Goal: Task Accomplishment & Management: Manage account settings

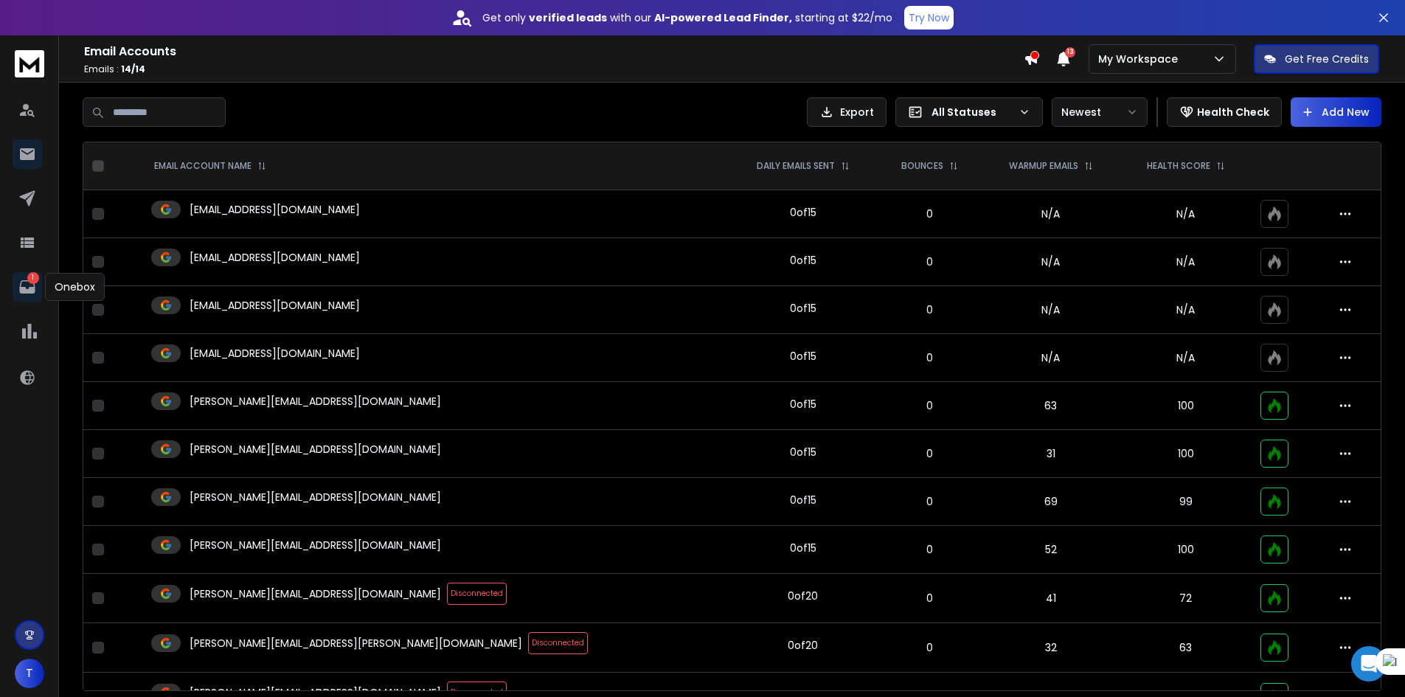
click at [15, 283] on link "1" at bounding box center [28, 287] width 30 height 30
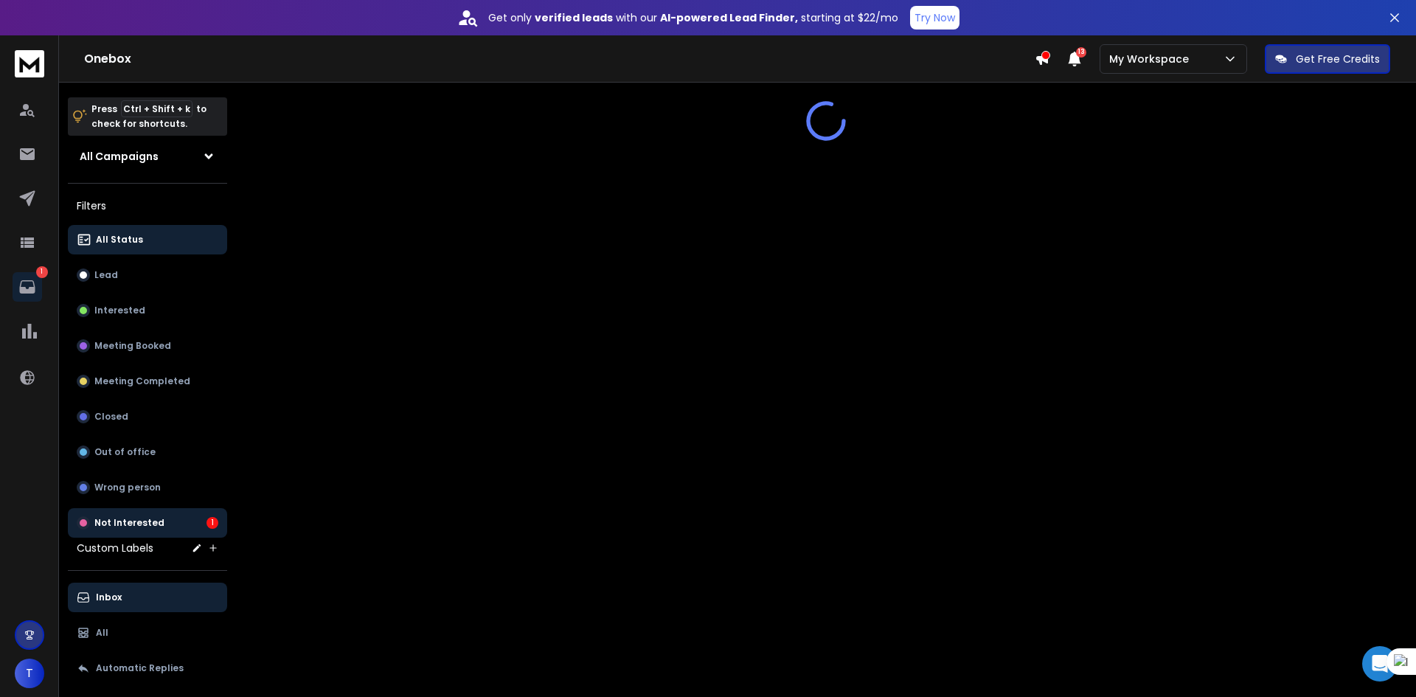
click at [134, 517] on p "Not Interested" at bounding box center [129, 523] width 70 height 12
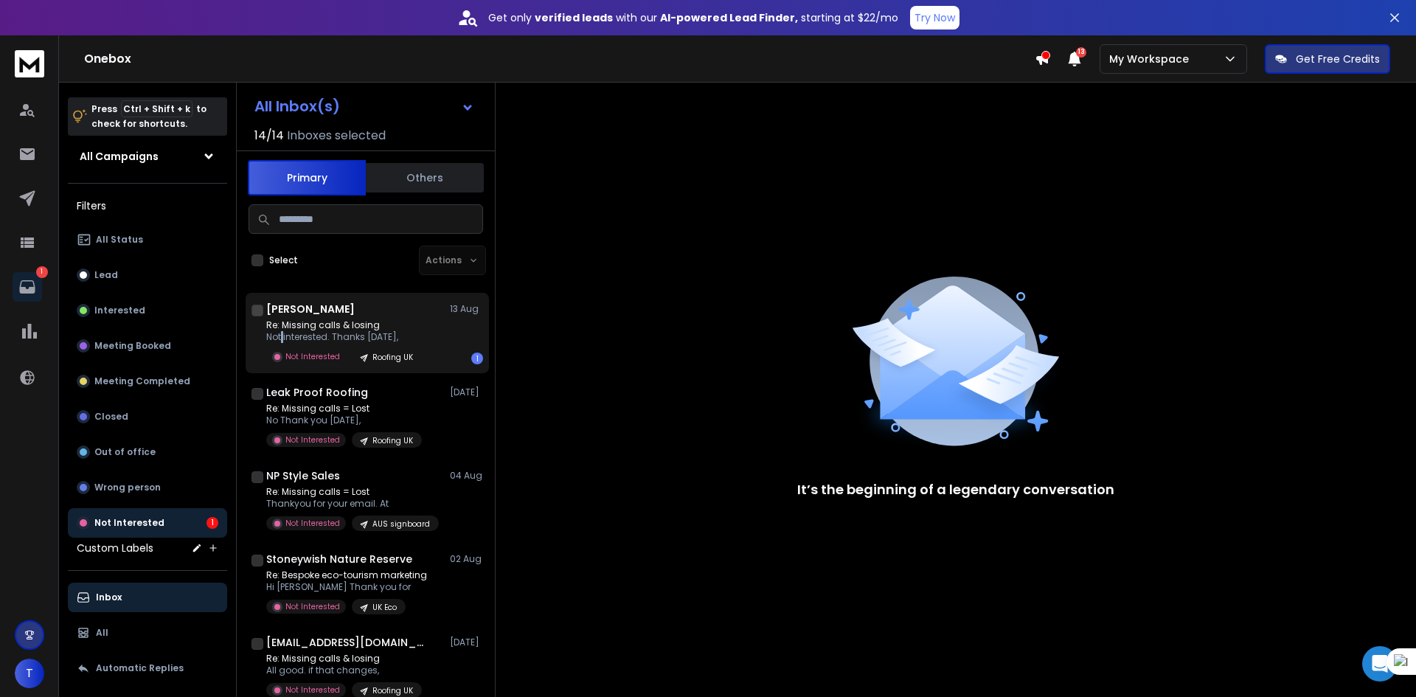
click at [285, 330] on div "Re: Missing calls & losing Not interested. Thanks On Wed, Not Interested Roofin…" at bounding box center [344, 341] width 156 height 45
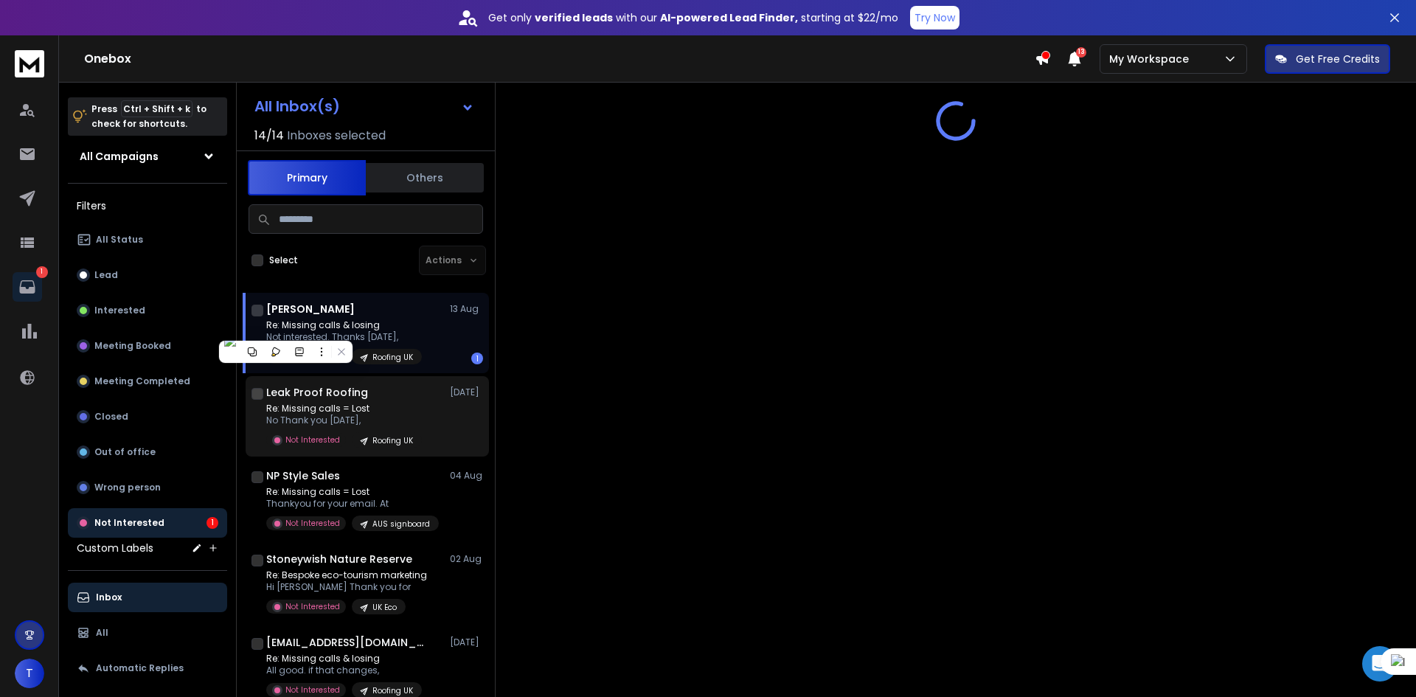
click at [280, 384] on div "Leak Proof Roofing 05 Aug Re: Missing calls = Lost No Thank you On Sat, Not Int…" at bounding box center [367, 416] width 243 height 80
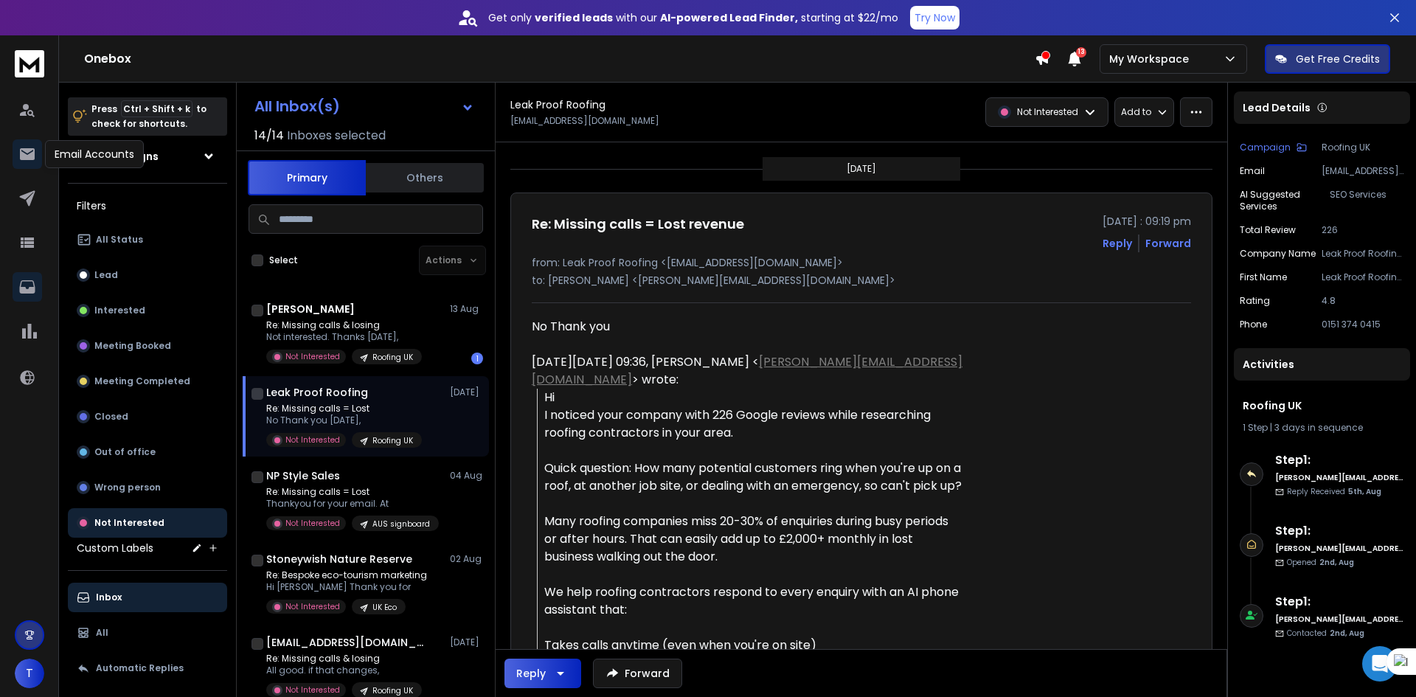
click at [30, 165] on link at bounding box center [28, 154] width 30 height 30
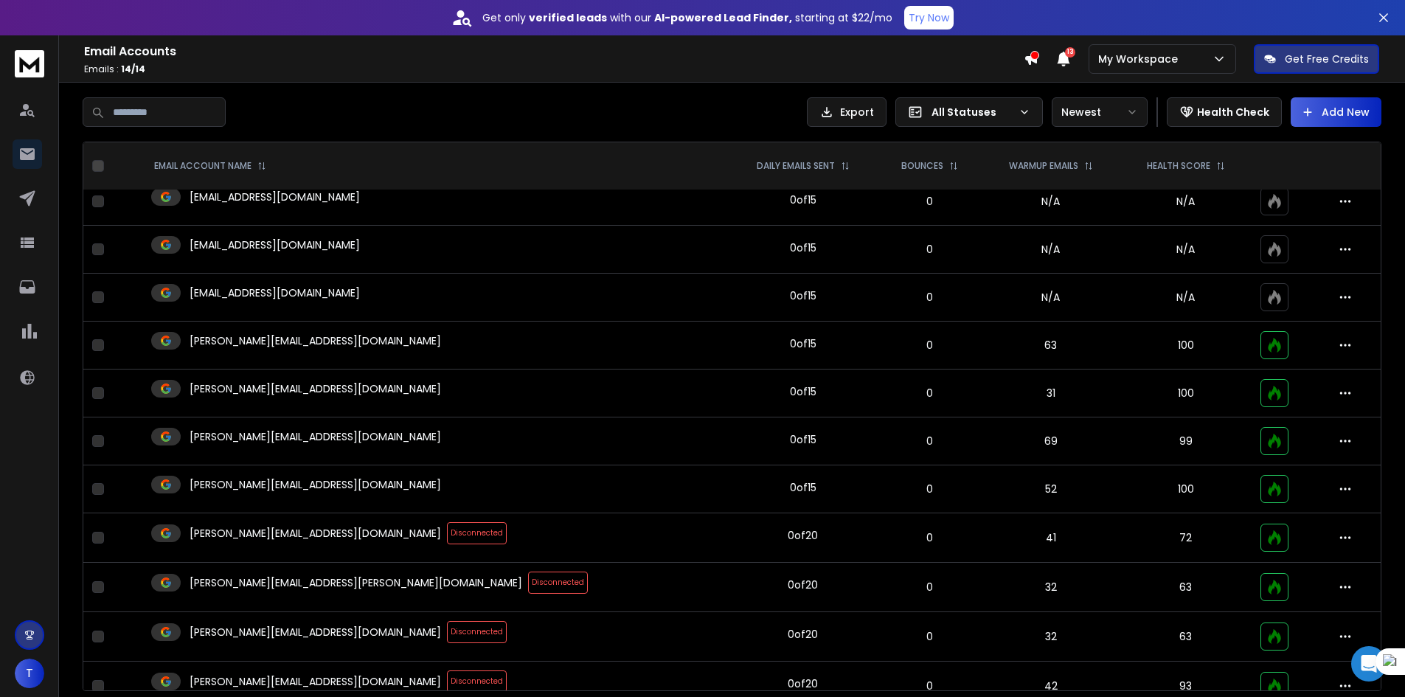
scroll to position [41, 0]
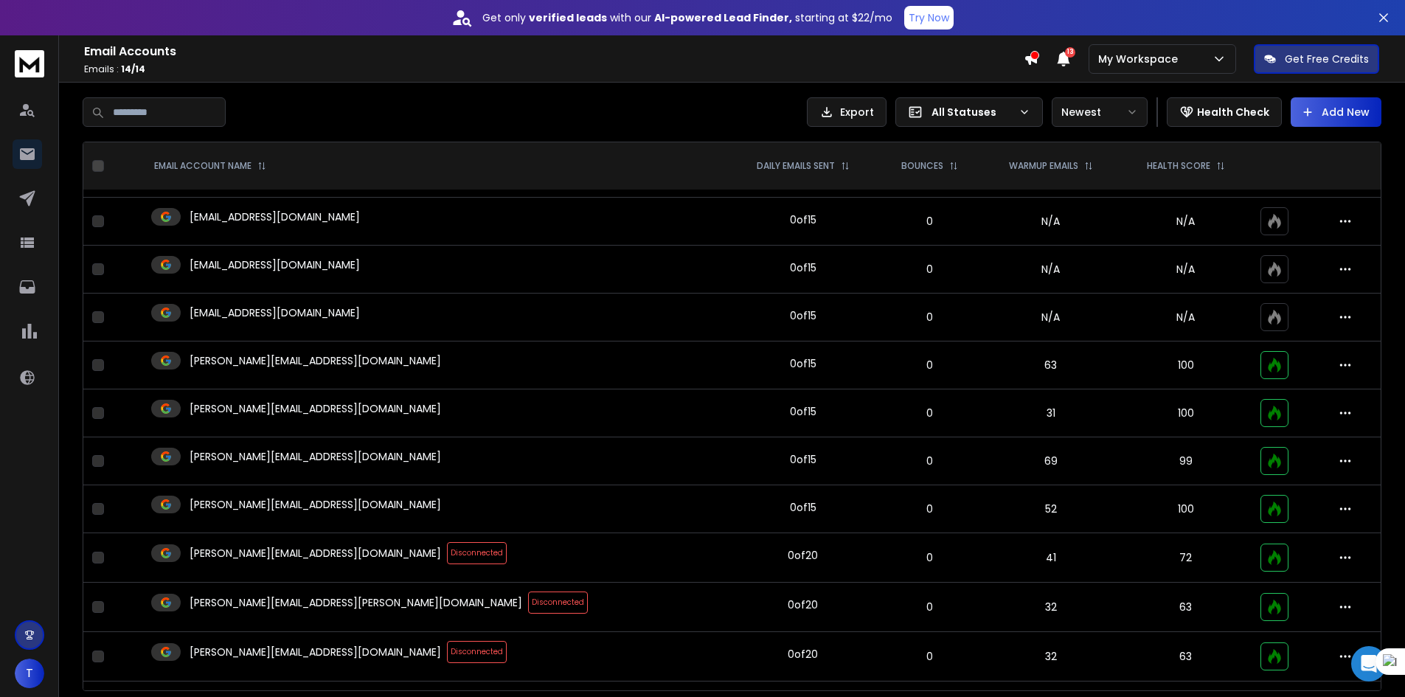
click at [697, 223] on icon at bounding box center [1274, 221] width 13 height 15
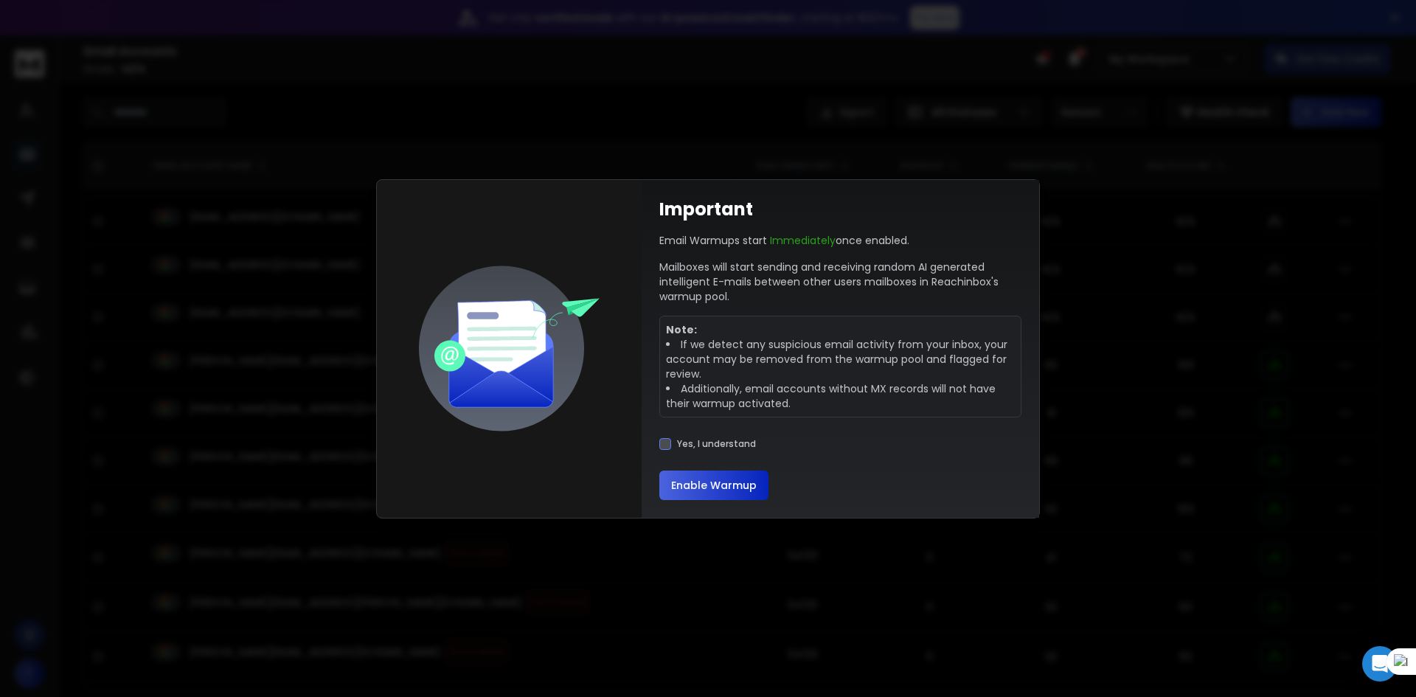
click at [660, 446] on button "Yes, I understand" at bounding box center [666, 444] width 12 height 12
click at [688, 485] on button "Enable Warmup" at bounding box center [714, 486] width 109 height 30
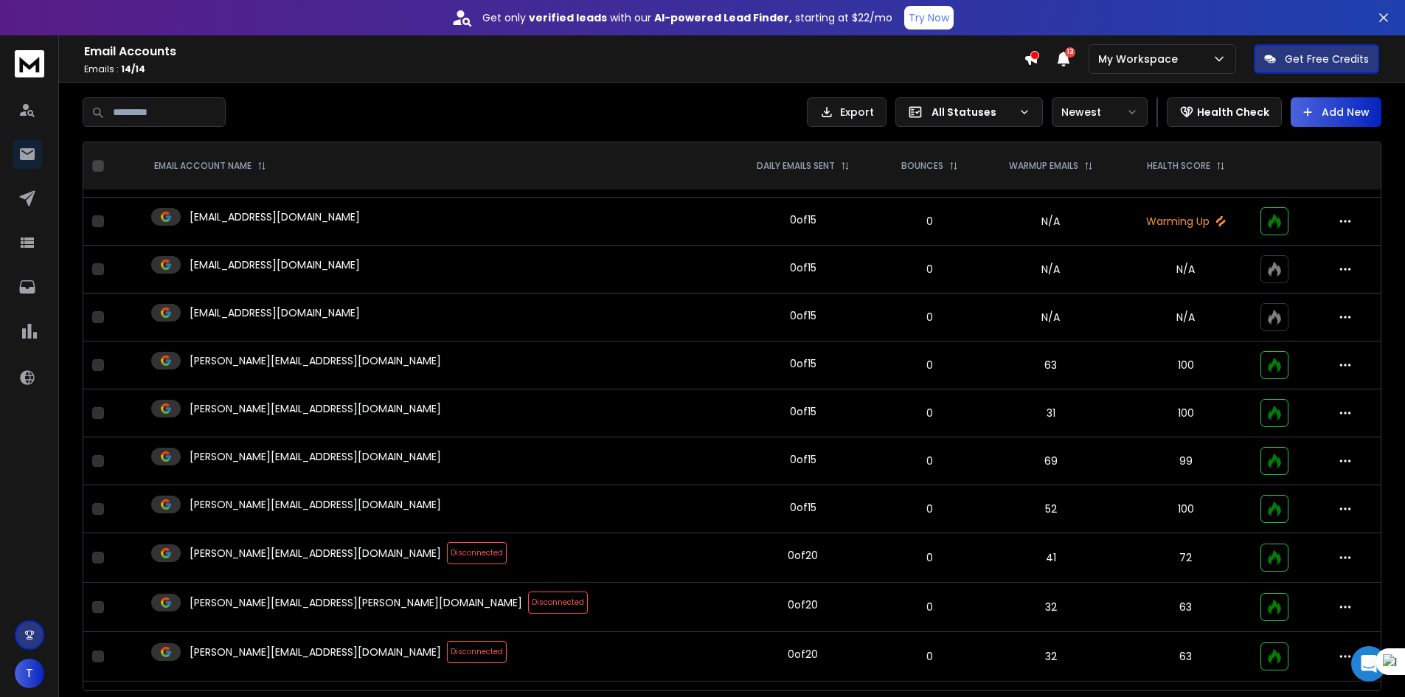
click at [697, 269] on icon at bounding box center [1274, 269] width 13 height 15
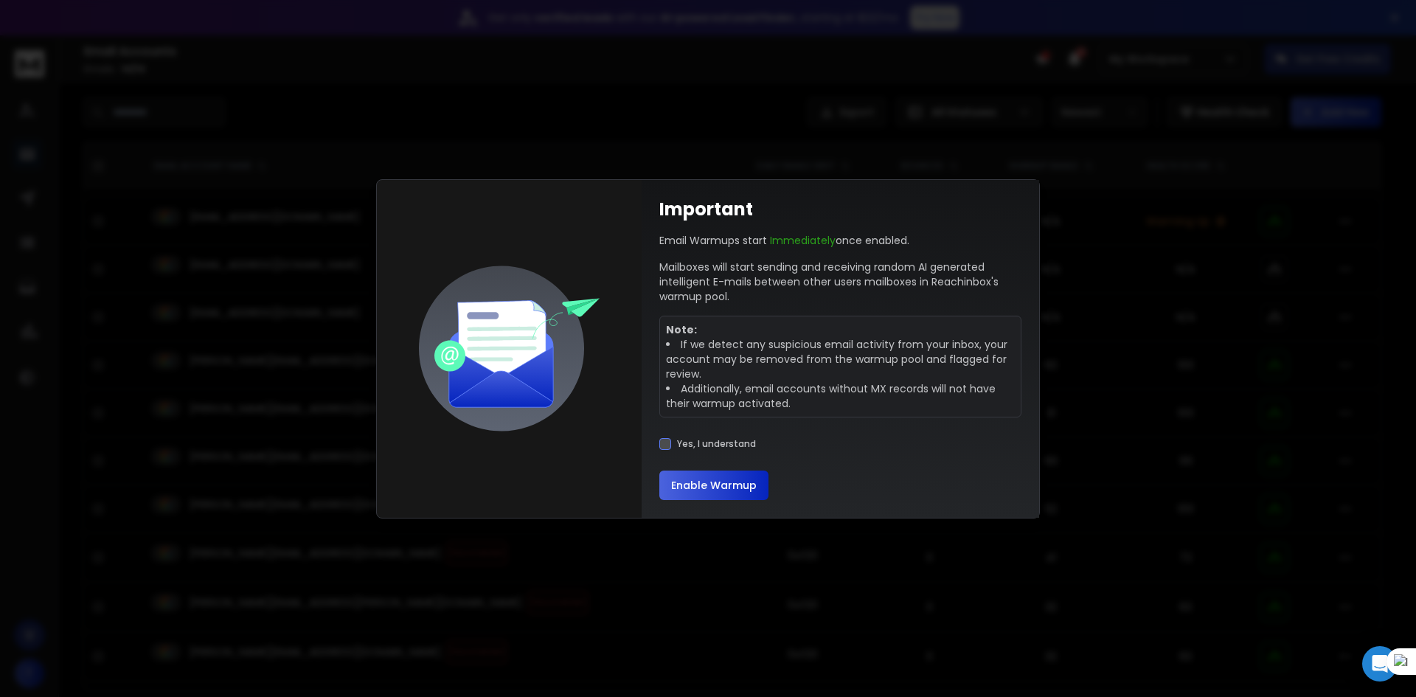
click at [697, 451] on div "Yes, I understand" at bounding box center [708, 444] width 97 height 30
click at [697, 482] on button "Enable Warmup" at bounding box center [714, 486] width 109 height 30
click at [682, 432] on div "Yes, I understand Required" at bounding box center [738, 444] width 156 height 30
click at [682, 442] on label "Yes, I understand" at bounding box center [716, 444] width 79 height 12
click at [663, 433] on div "Yes, I understand Required" at bounding box center [738, 444] width 156 height 30
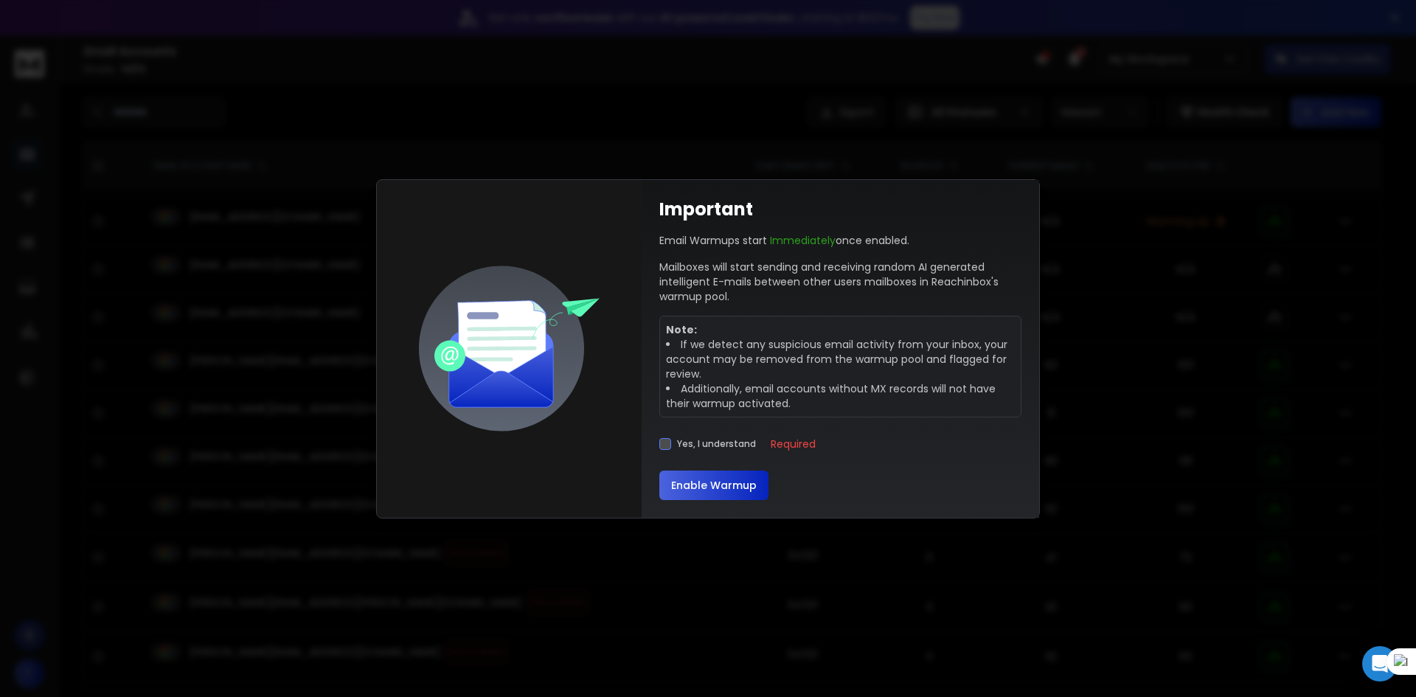
click at [657, 450] on div "Important Email Warmups start Immediately once enabled. Mailboxes will start se…" at bounding box center [841, 349] width 398 height 338
click at [660, 448] on button "Yes, I understand" at bounding box center [666, 444] width 12 height 12
click at [685, 471] on button "Enable Warmup" at bounding box center [714, 486] width 109 height 30
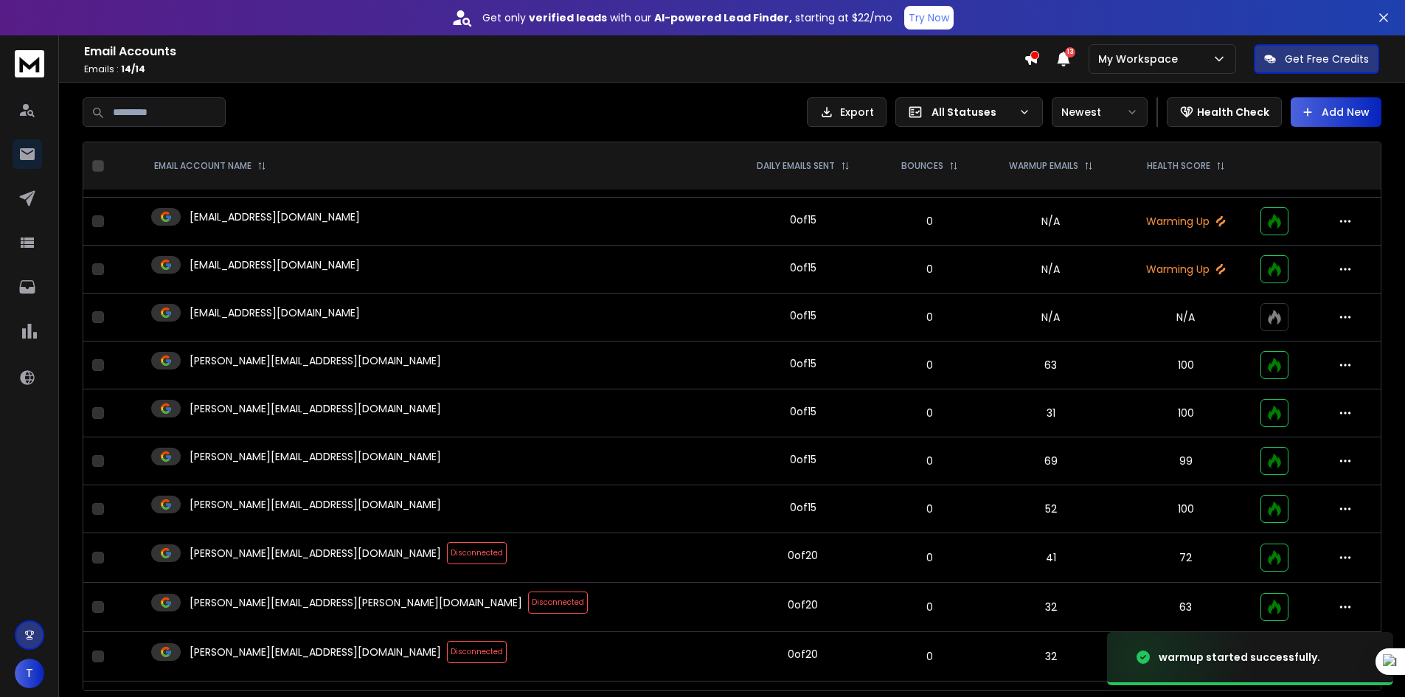
click at [97, 551] on td at bounding box center [112, 557] width 59 height 49
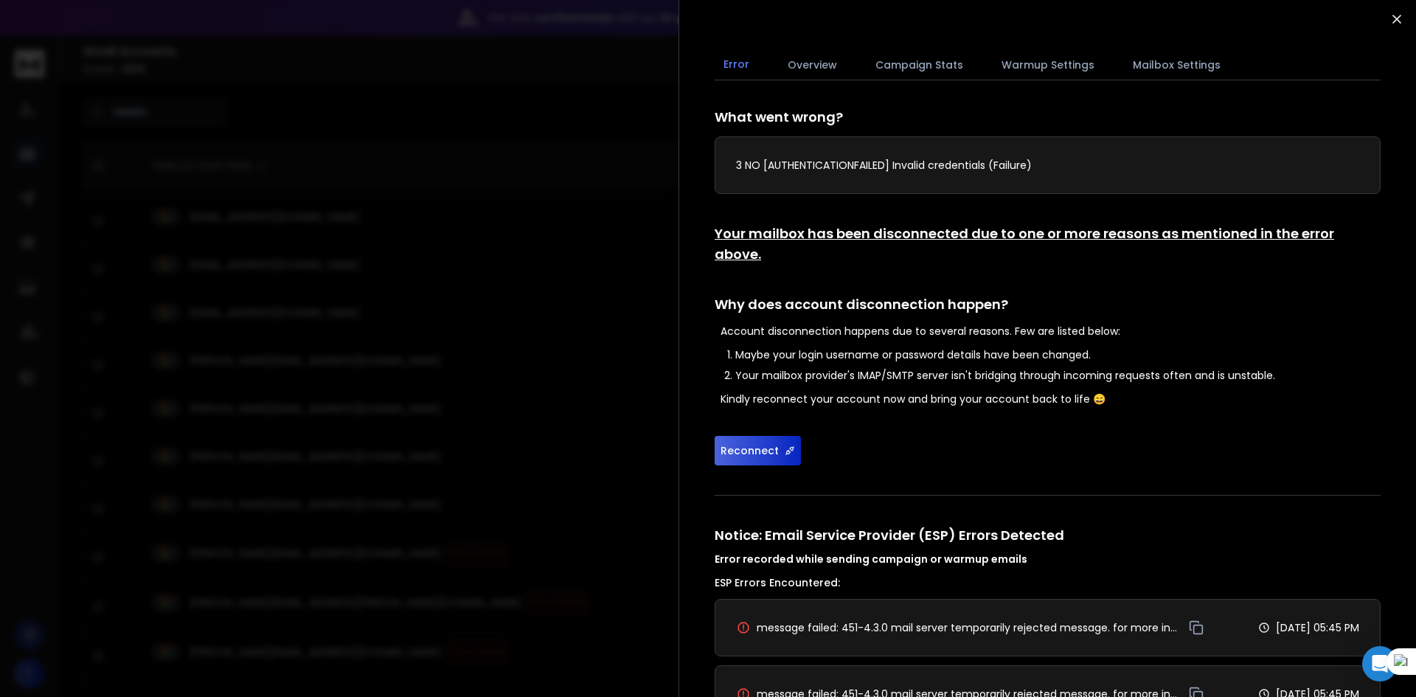
click at [697, 17] on icon "button" at bounding box center [1397, 19] width 15 height 15
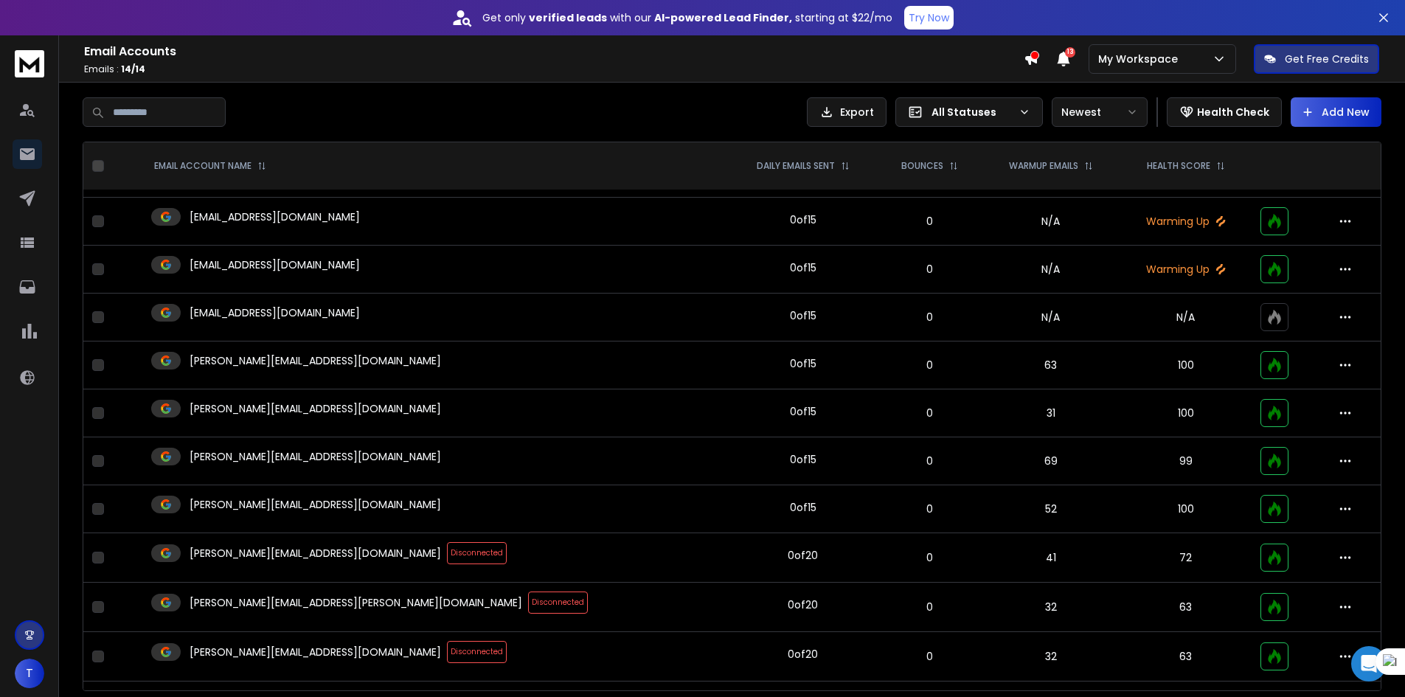
click at [97, 557] on button "button" at bounding box center [98, 558] width 12 height 12
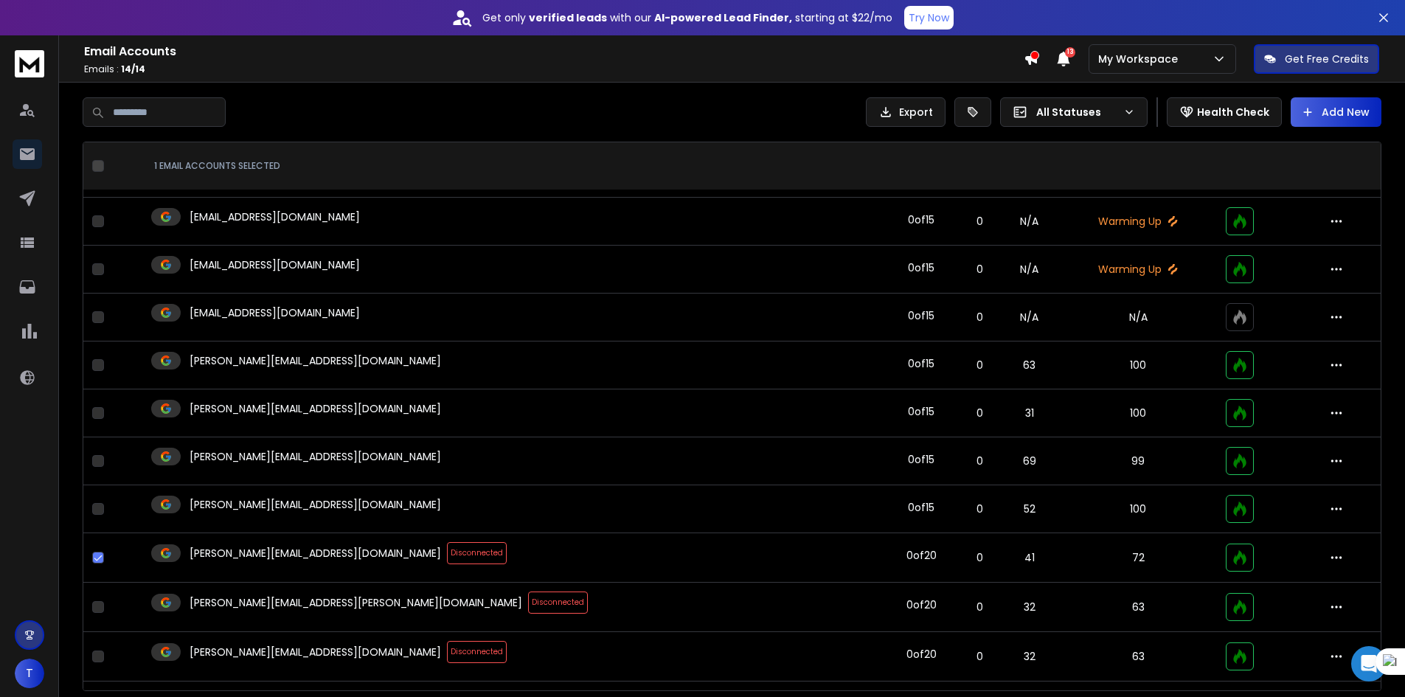
click at [104, 608] on div at bounding box center [117, 607] width 50 height 12
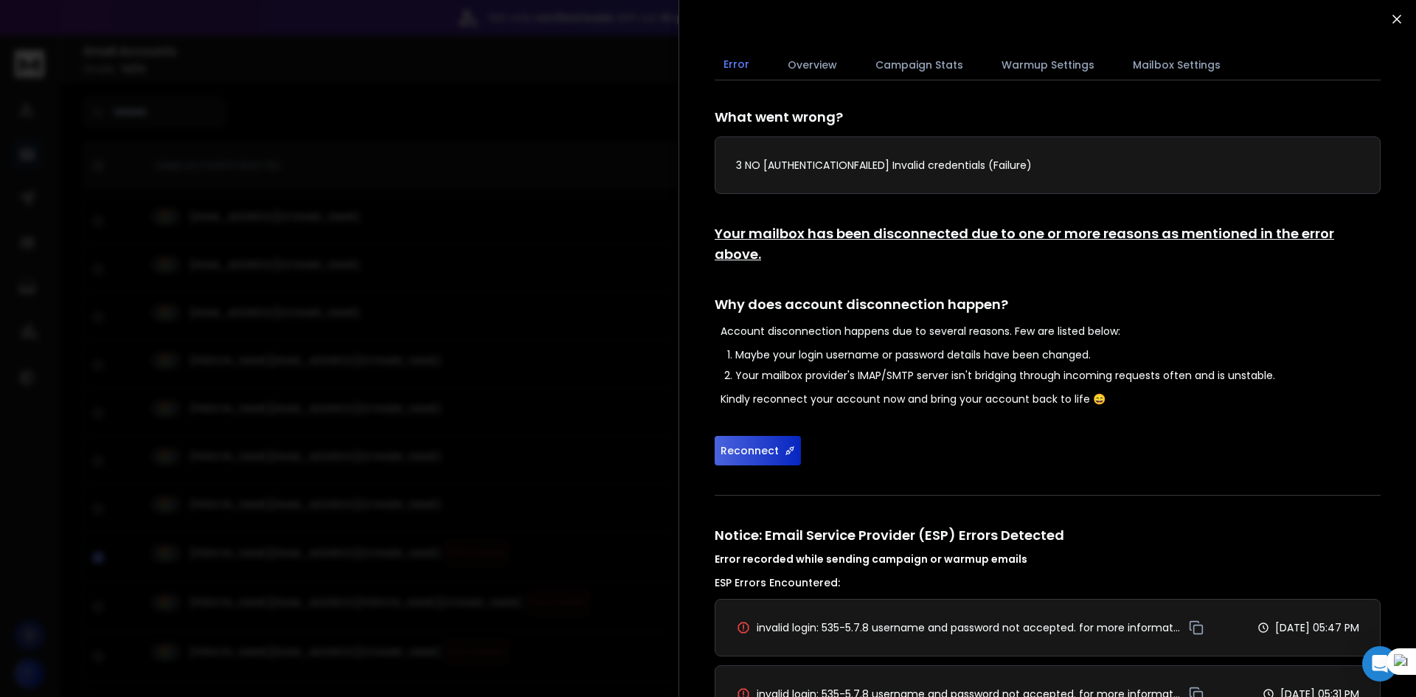
click at [697, 17] on icon "button" at bounding box center [1397, 19] width 15 height 15
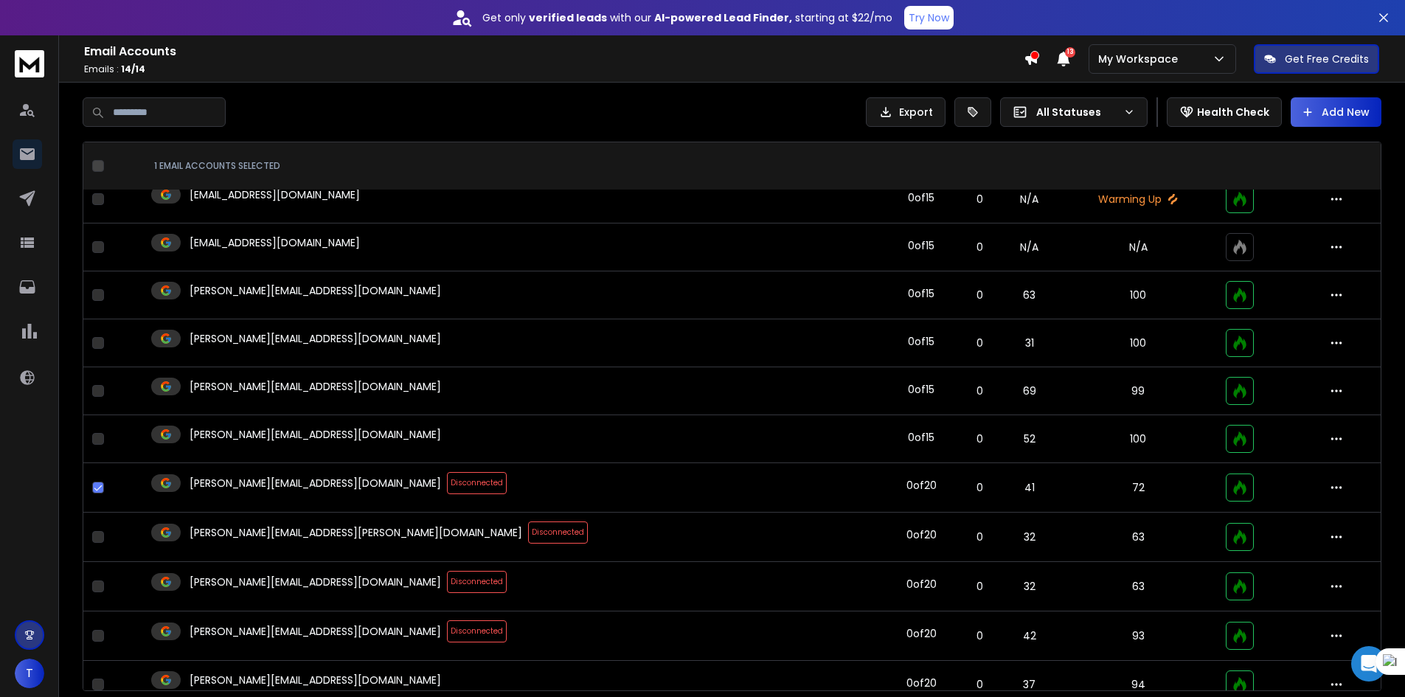
scroll to position [188, 0]
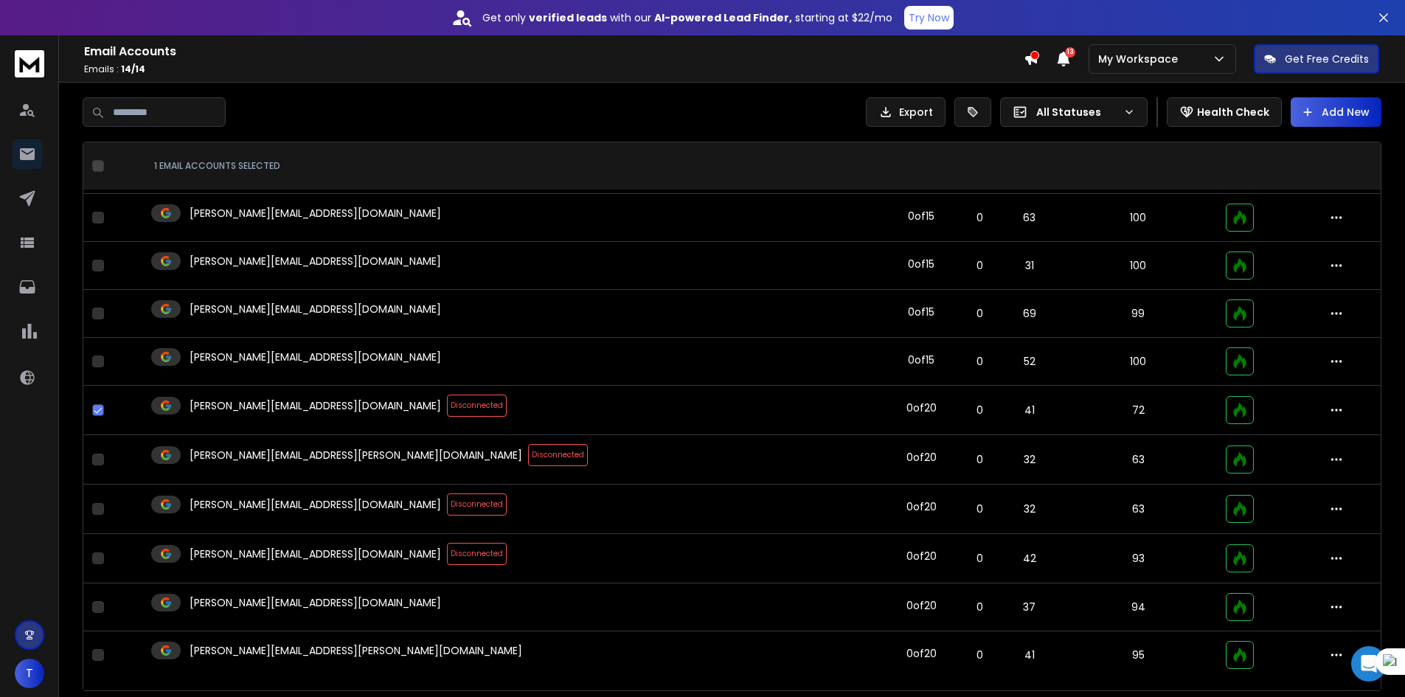
click at [100, 464] on button "button" at bounding box center [98, 460] width 12 height 12
click at [94, 510] on button "button" at bounding box center [98, 509] width 12 height 12
click at [91, 561] on td at bounding box center [112, 558] width 59 height 49
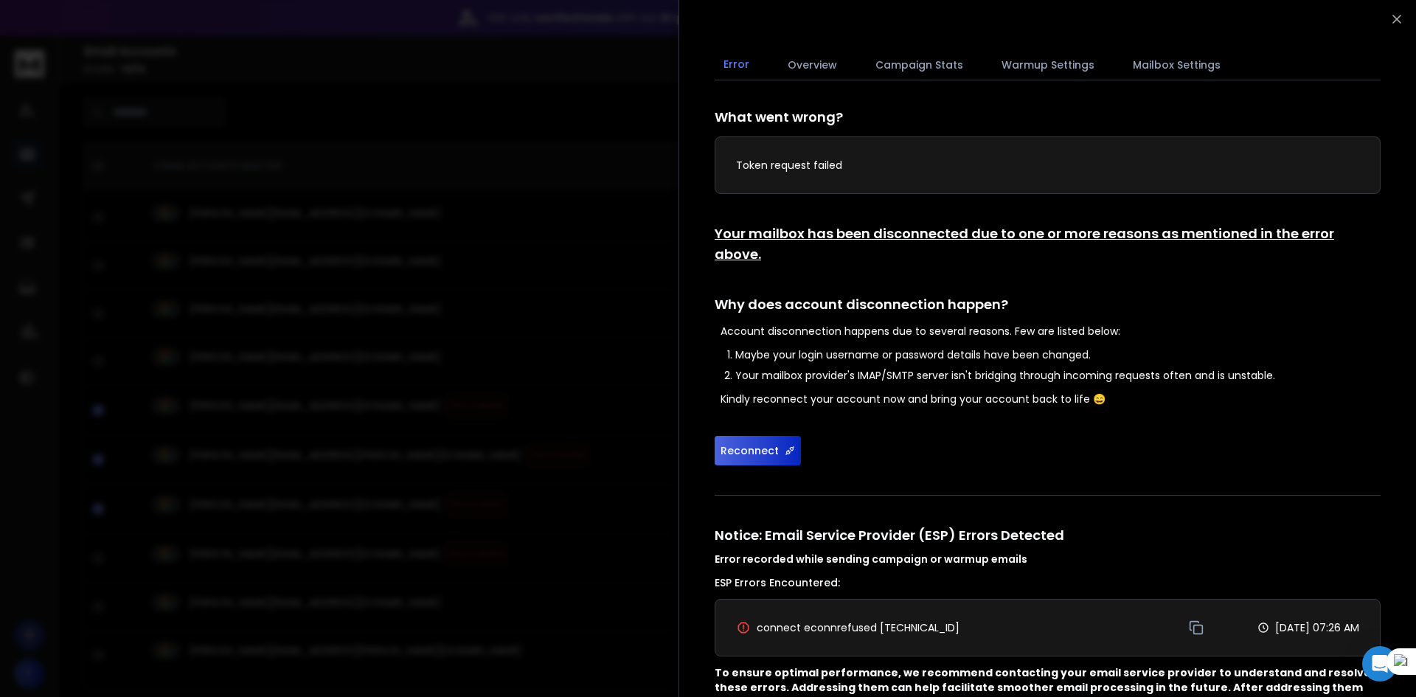
click at [697, 10] on div "Multi Select Table Sheet Error Overview Campaign Stats Warmup Settings Mailbox …" at bounding box center [1048, 348] width 738 height 697
click at [697, 29] on div "Multi Select Table Sheet Error Overview Campaign Stats Warmup Settings Mailbox …" at bounding box center [1048, 348] width 738 height 697
click at [697, 24] on icon "button" at bounding box center [1397, 19] width 15 height 15
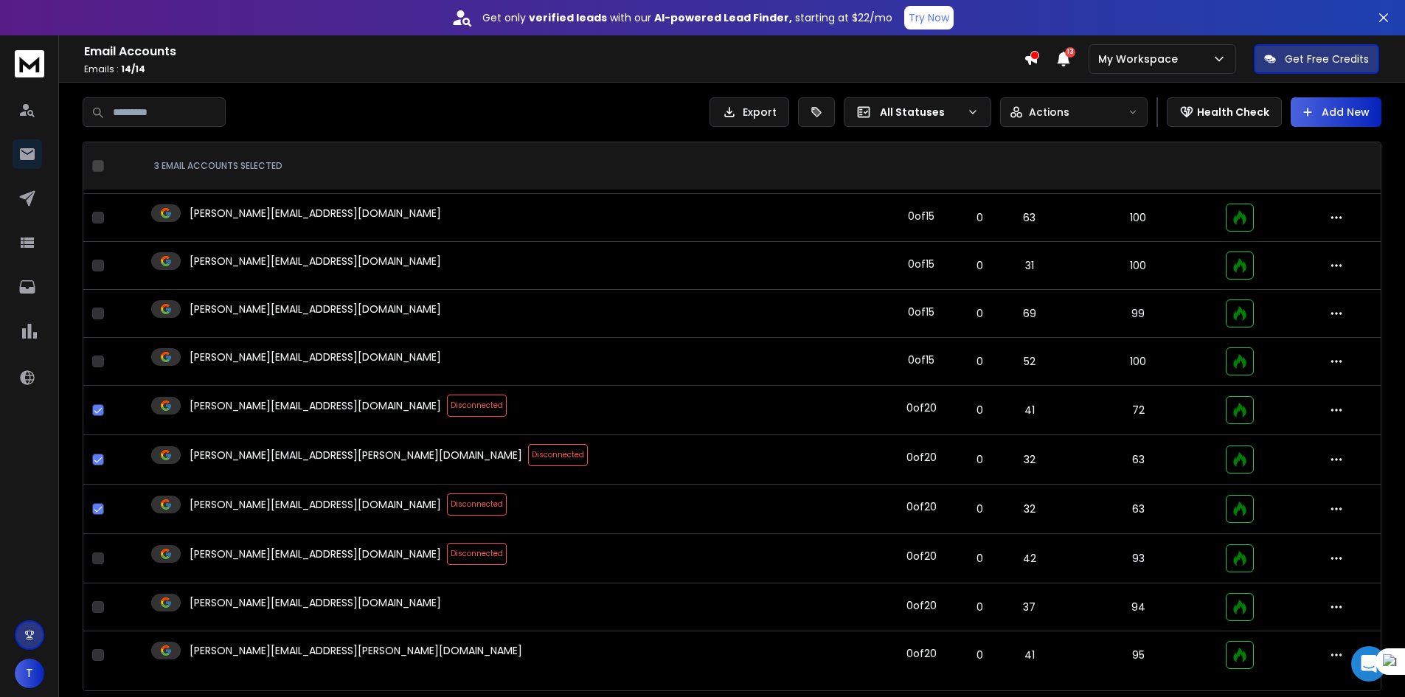
click at [94, 558] on button "button" at bounding box center [98, 559] width 12 height 12
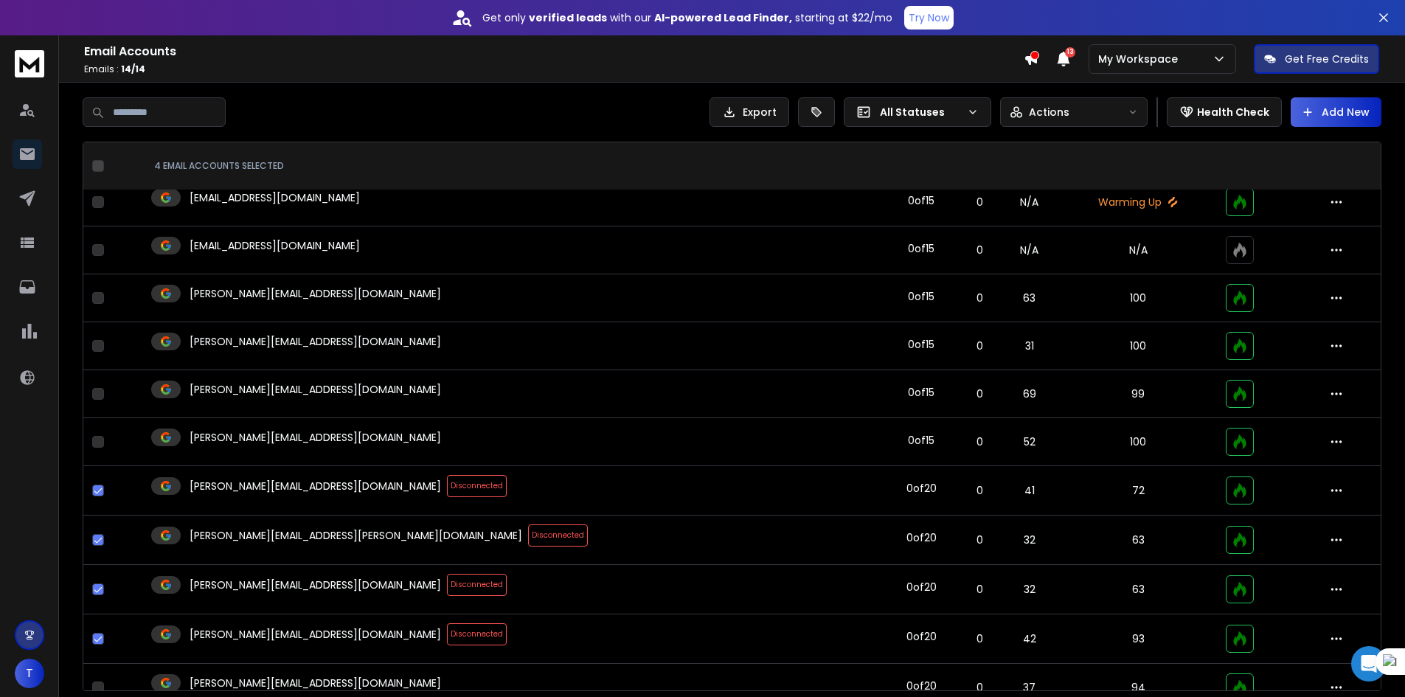
scroll to position [0, 0]
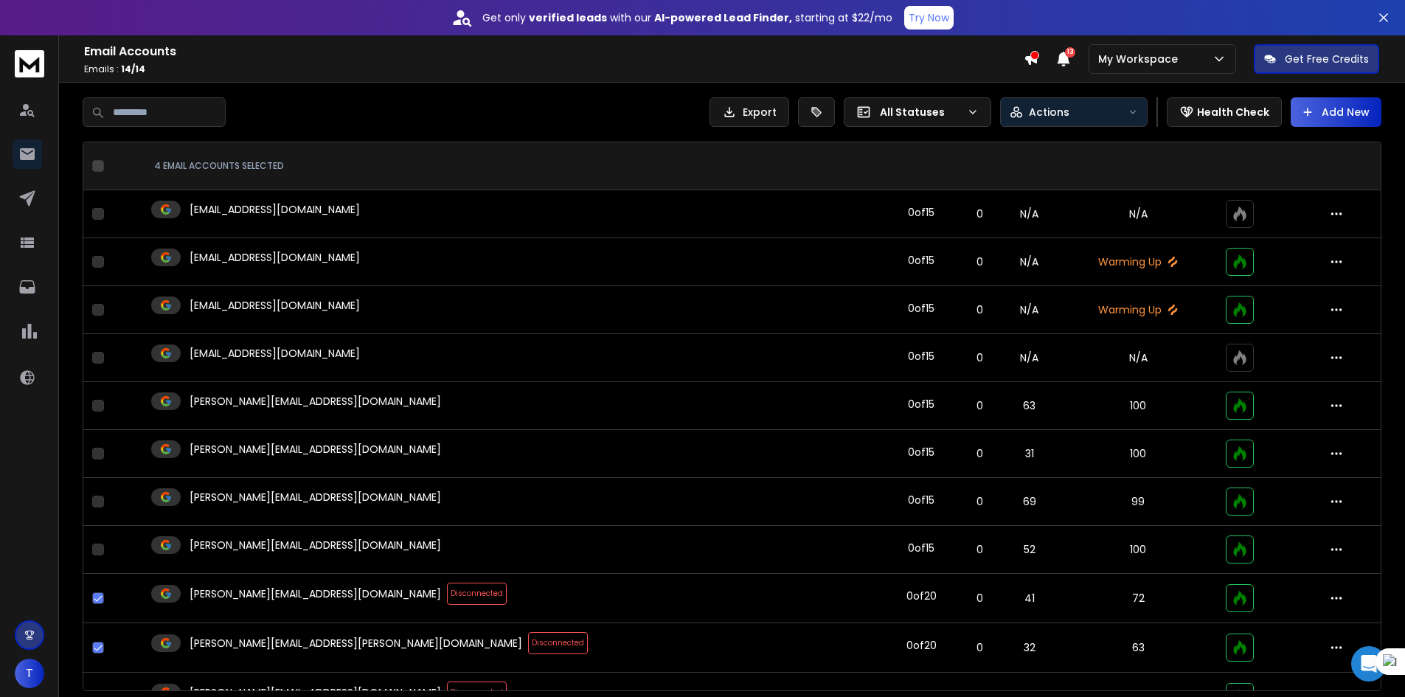
click at [697, 108] on p "Actions" at bounding box center [1049, 112] width 41 height 15
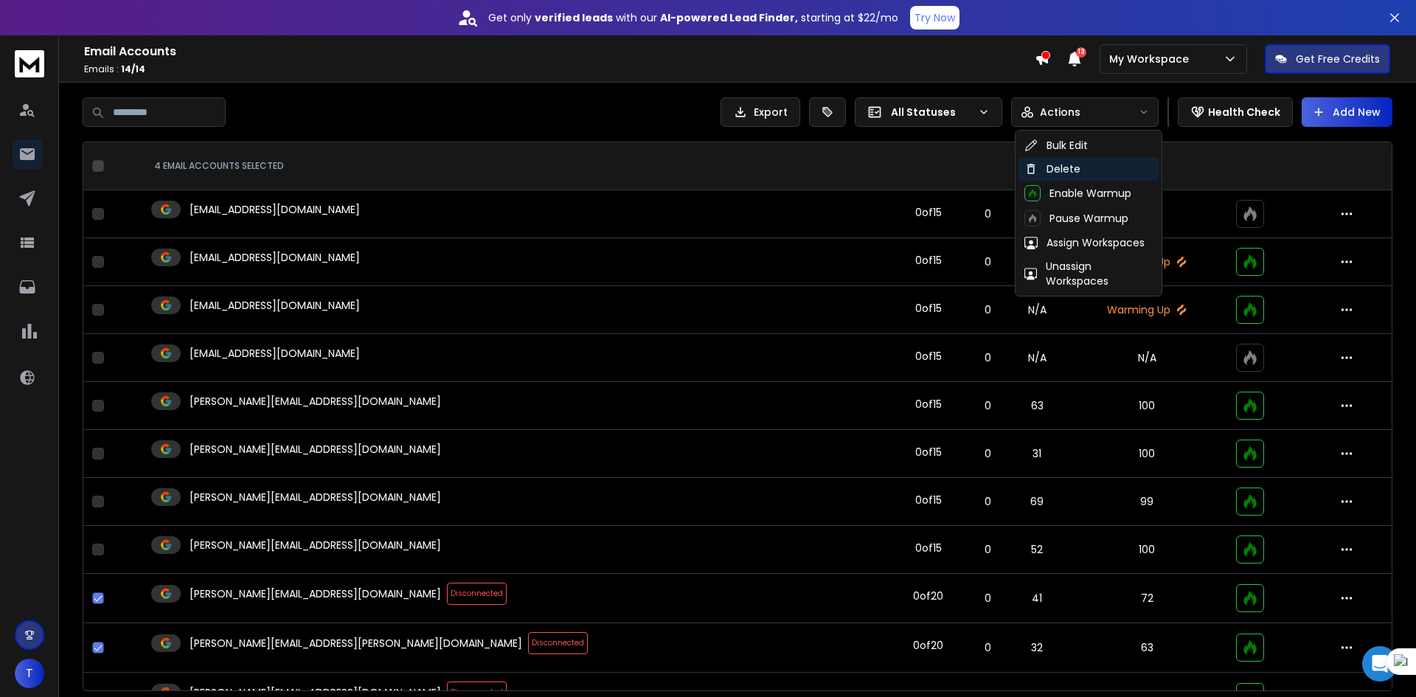
click at [697, 173] on div "Delete" at bounding box center [1053, 169] width 56 height 15
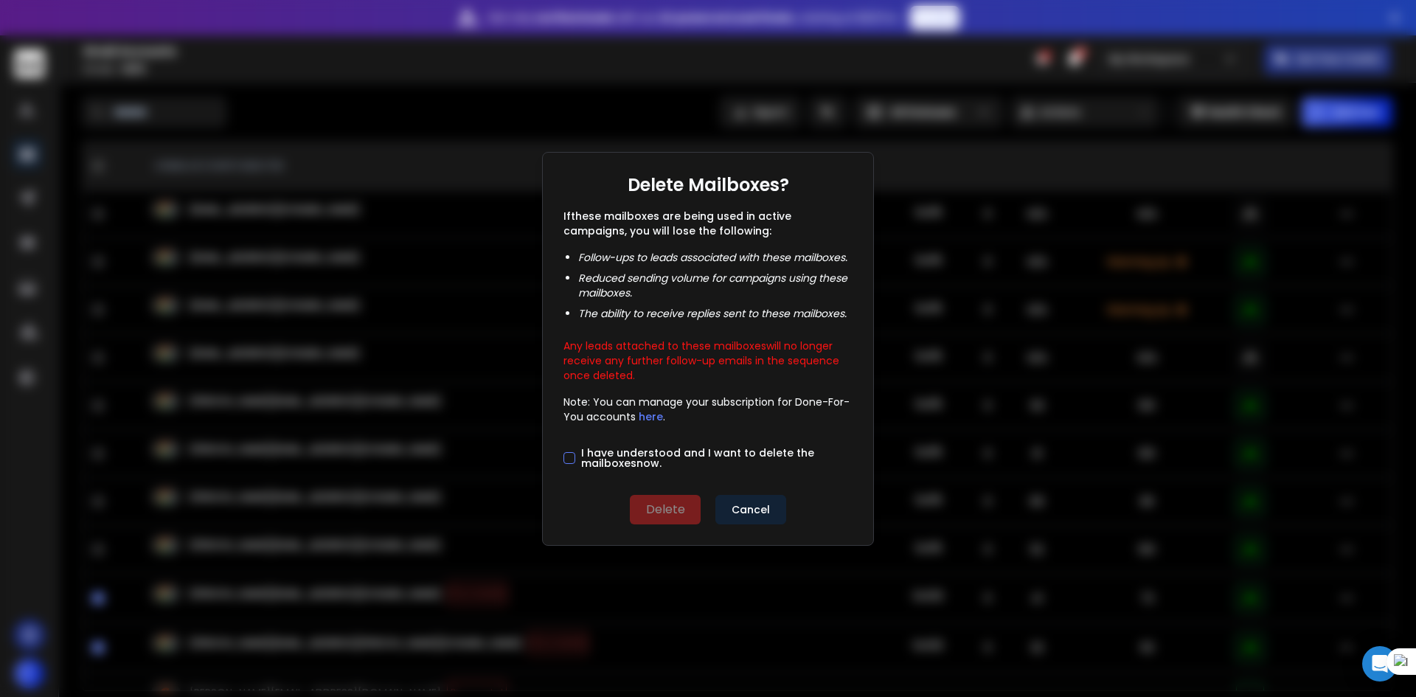
click at [552, 451] on div "Delete Mailboxes? If these mailboxes are being used in active campaigns, you wi…" at bounding box center [708, 349] width 332 height 394
click at [570, 460] on button "I have understood and I want to delete the mailbox es now." at bounding box center [570, 458] width 12 height 12
click at [671, 510] on button "Delete" at bounding box center [665, 510] width 71 height 30
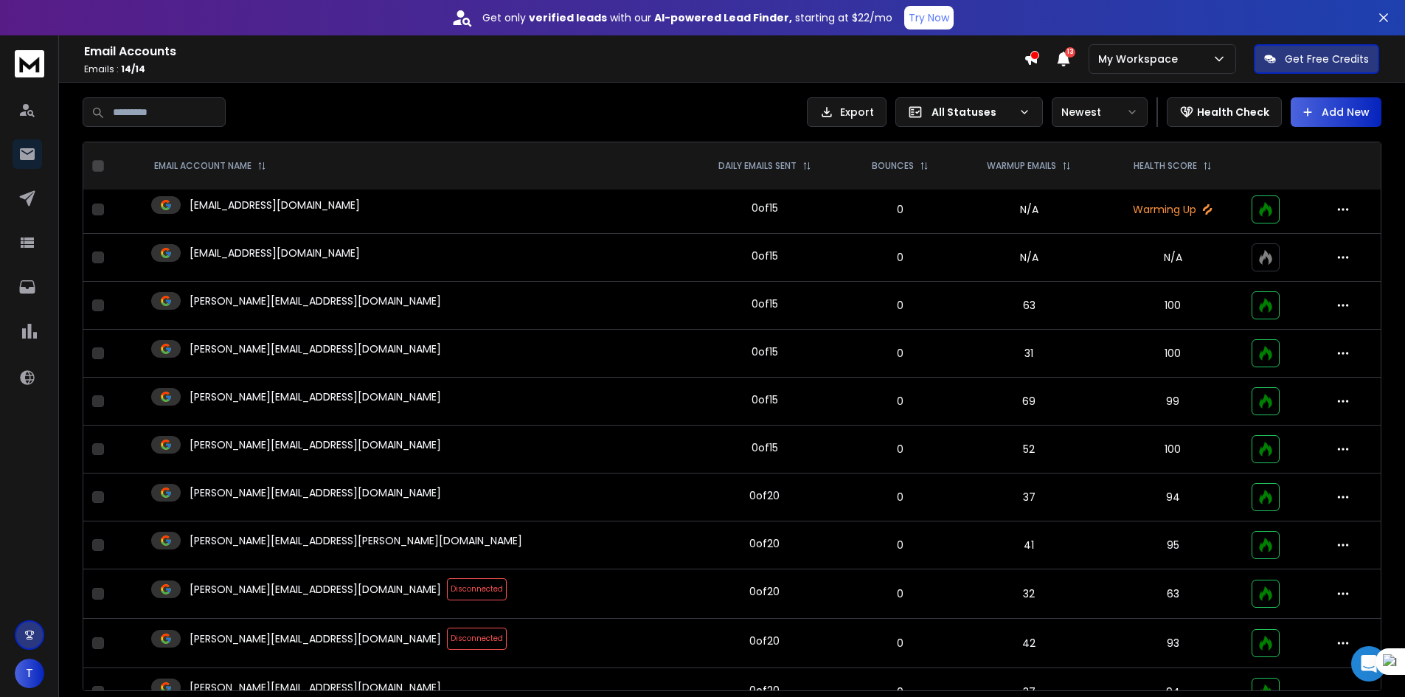
scroll to position [185, 0]
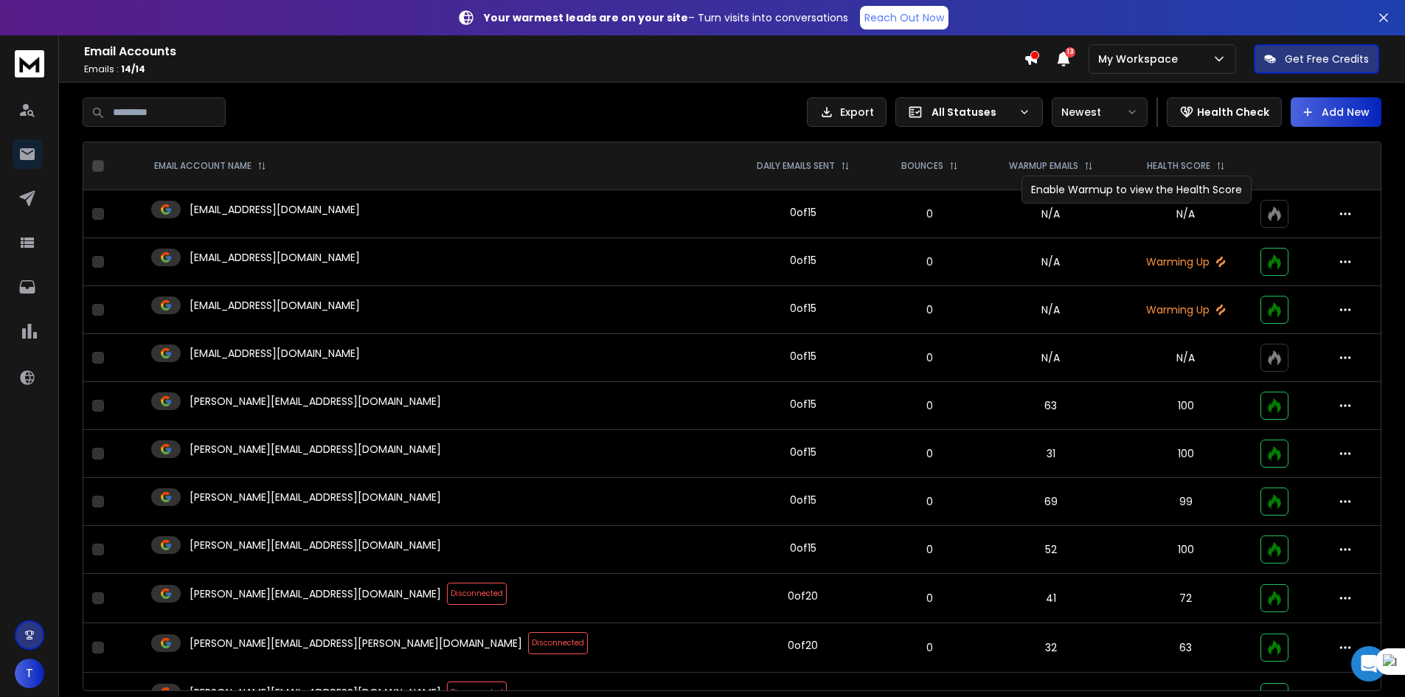
click at [1129, 214] on p "N/A" at bounding box center [1186, 214] width 114 height 15
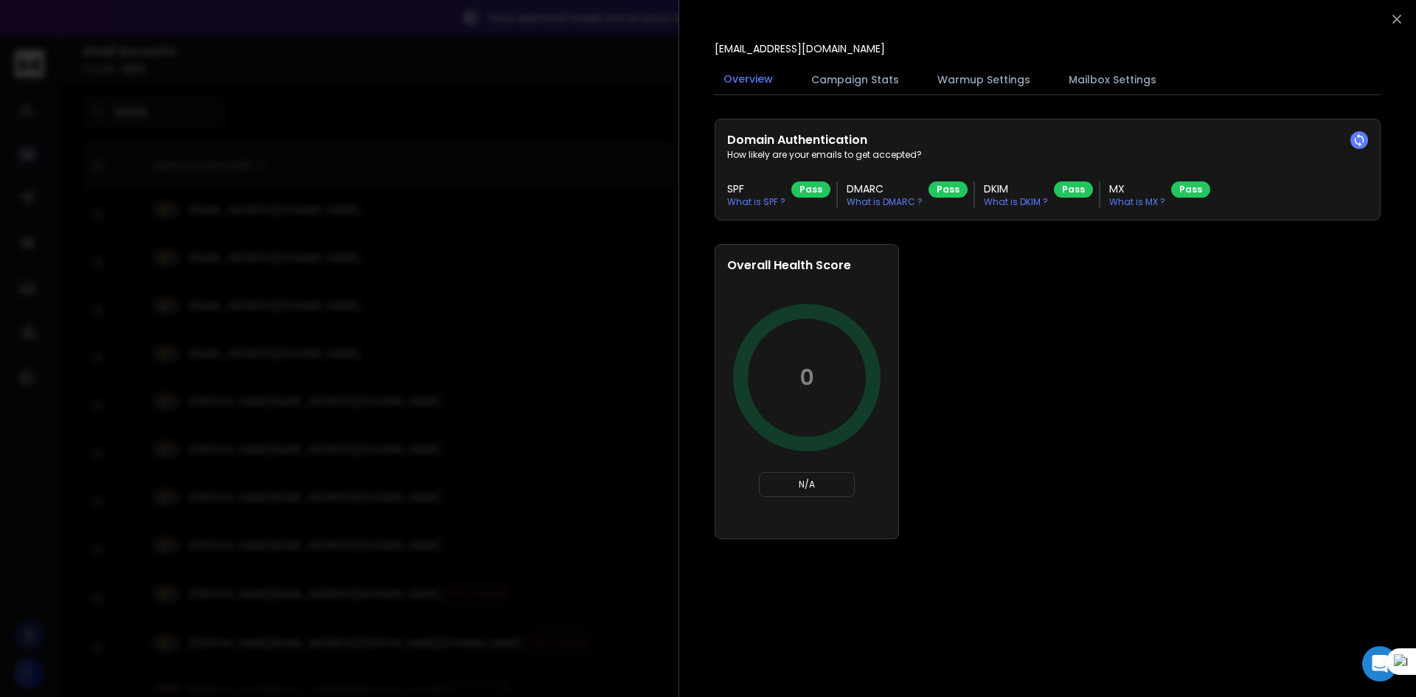
click at [1409, 14] on div "Multi Select Table Sheet [EMAIL_ADDRESS][DOMAIN_NAME] Overview Campaign Stats W…" at bounding box center [1048, 348] width 738 height 697
click at [1391, 19] on icon "button" at bounding box center [1397, 19] width 15 height 15
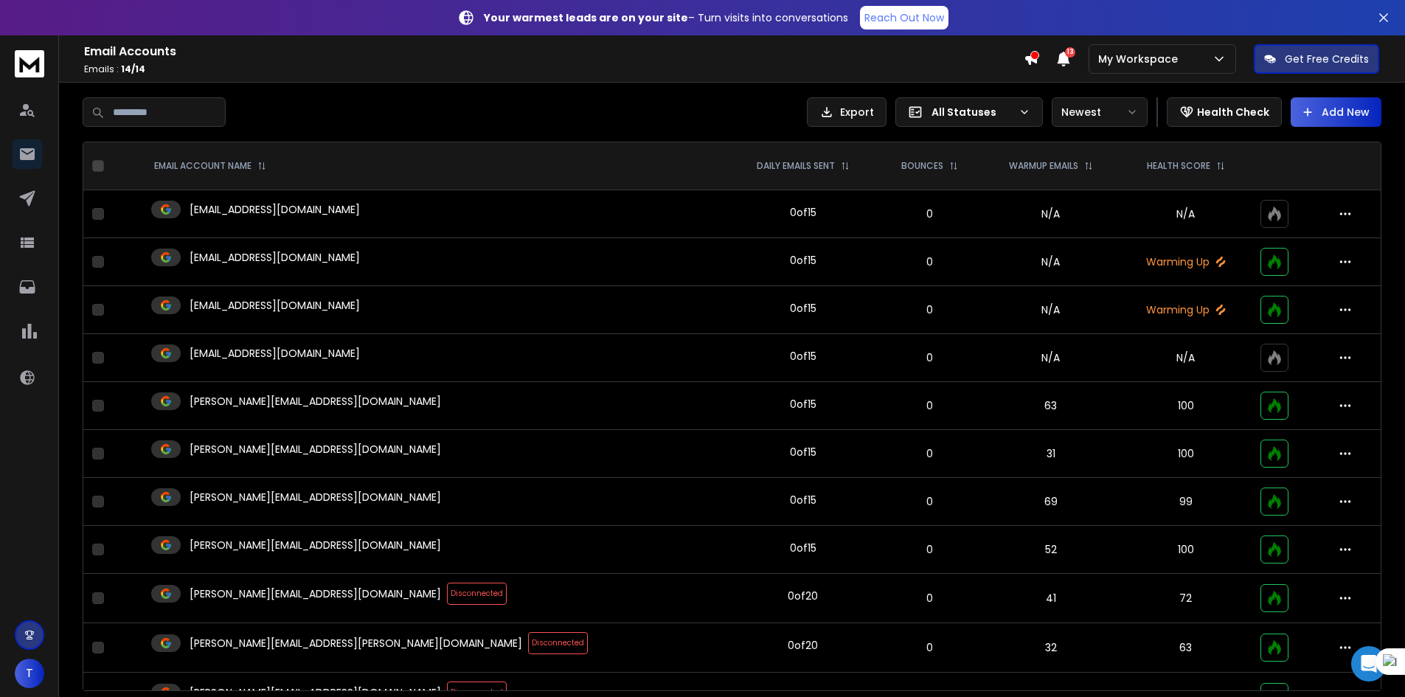
click at [1261, 207] on div at bounding box center [1275, 214] width 28 height 28
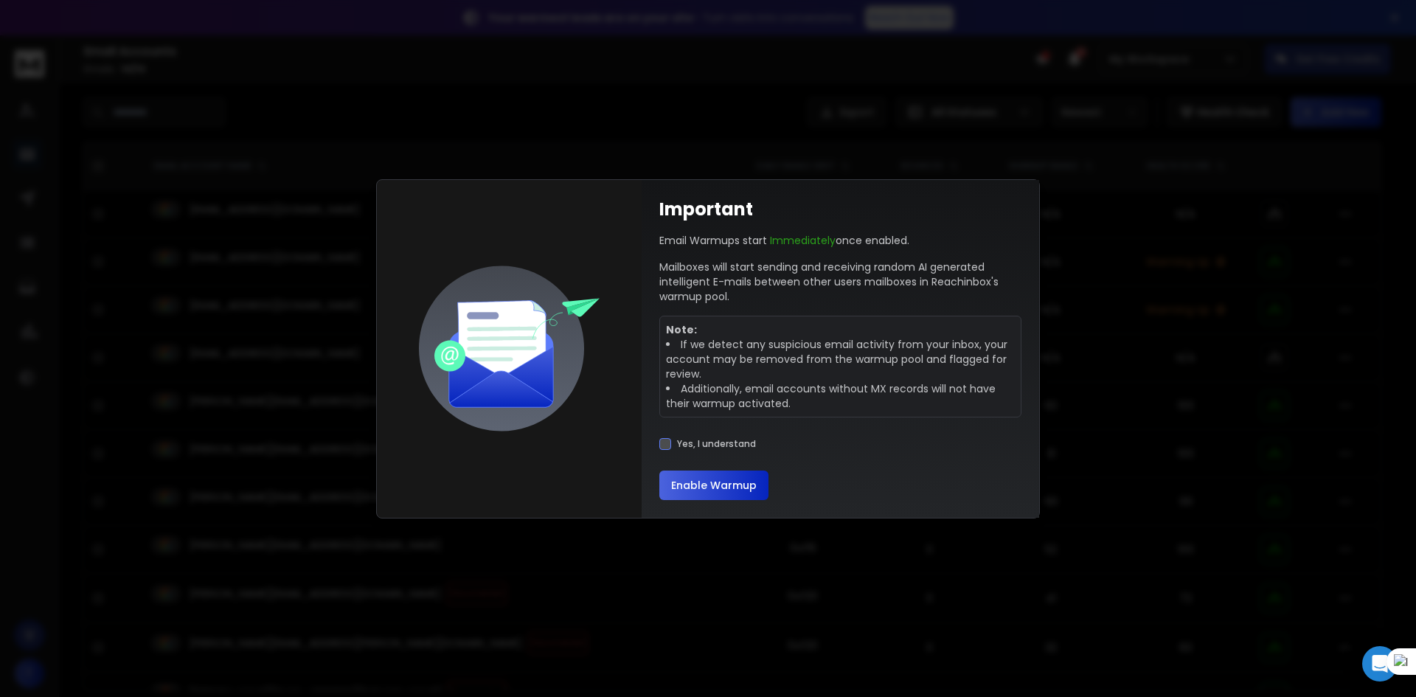
click at [705, 444] on label "Yes, I understand" at bounding box center [716, 444] width 79 height 12
click at [669, 445] on button "Yes, I understand" at bounding box center [666, 444] width 12 height 12
click at [685, 488] on button "Enable Warmup" at bounding box center [714, 486] width 109 height 30
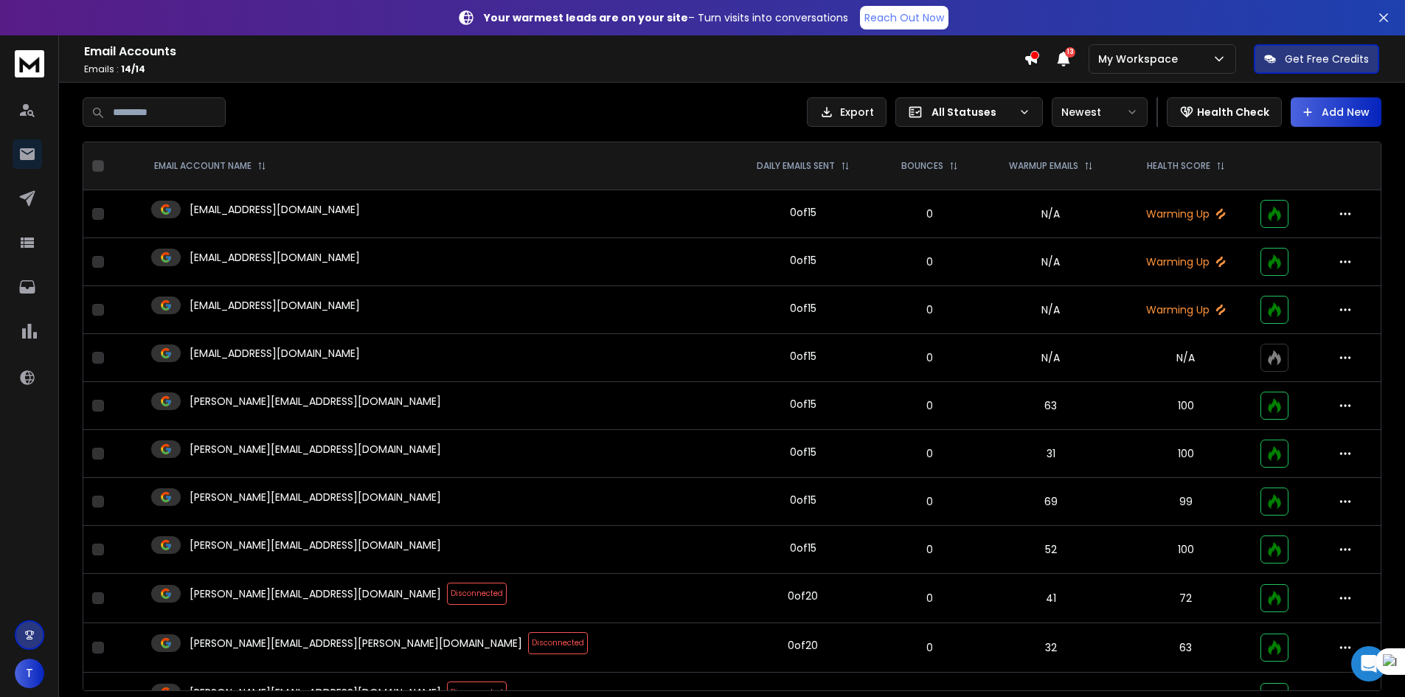
click at [1267, 363] on icon at bounding box center [1274, 357] width 15 height 15
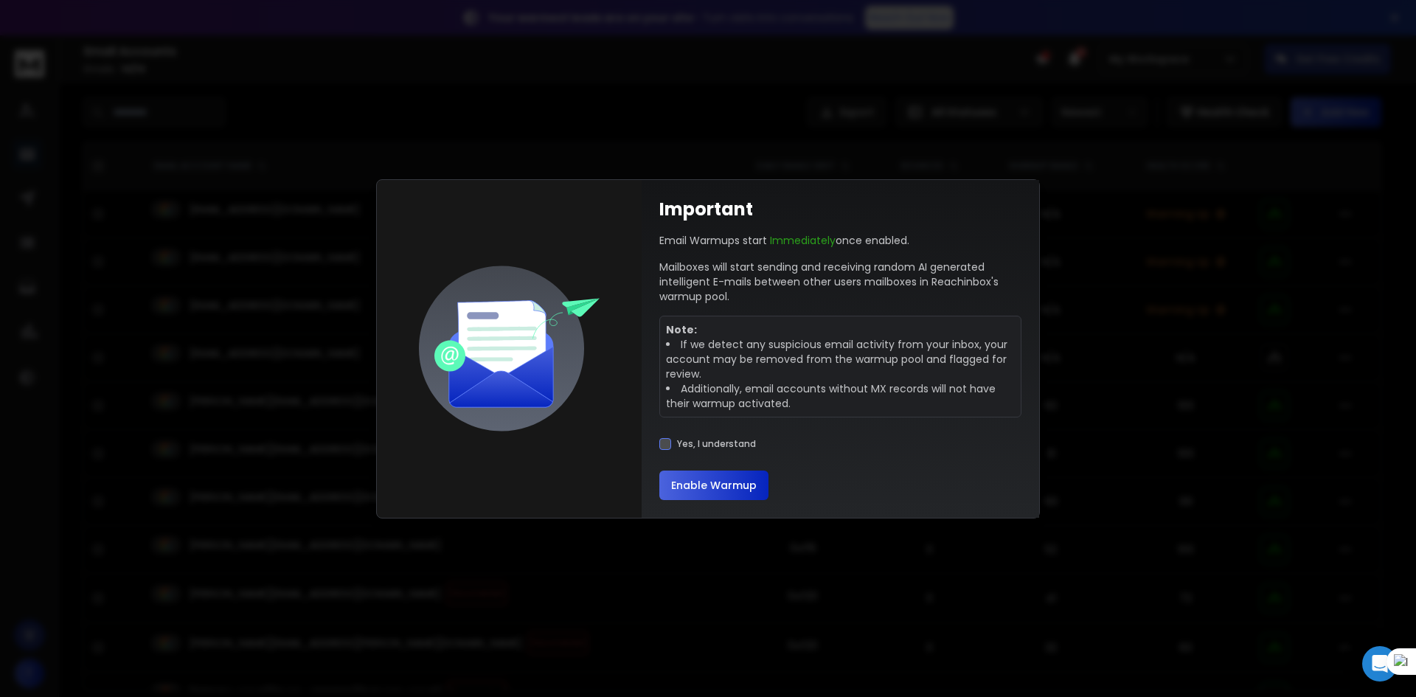
click at [698, 439] on label "Yes, I understand" at bounding box center [716, 444] width 79 height 12
click at [664, 451] on div "Yes, I understand" at bounding box center [708, 444] width 97 height 30
click at [668, 446] on button "Yes, I understand" at bounding box center [666, 444] width 12 height 12
click at [676, 477] on button "Enable Warmup" at bounding box center [714, 486] width 109 height 30
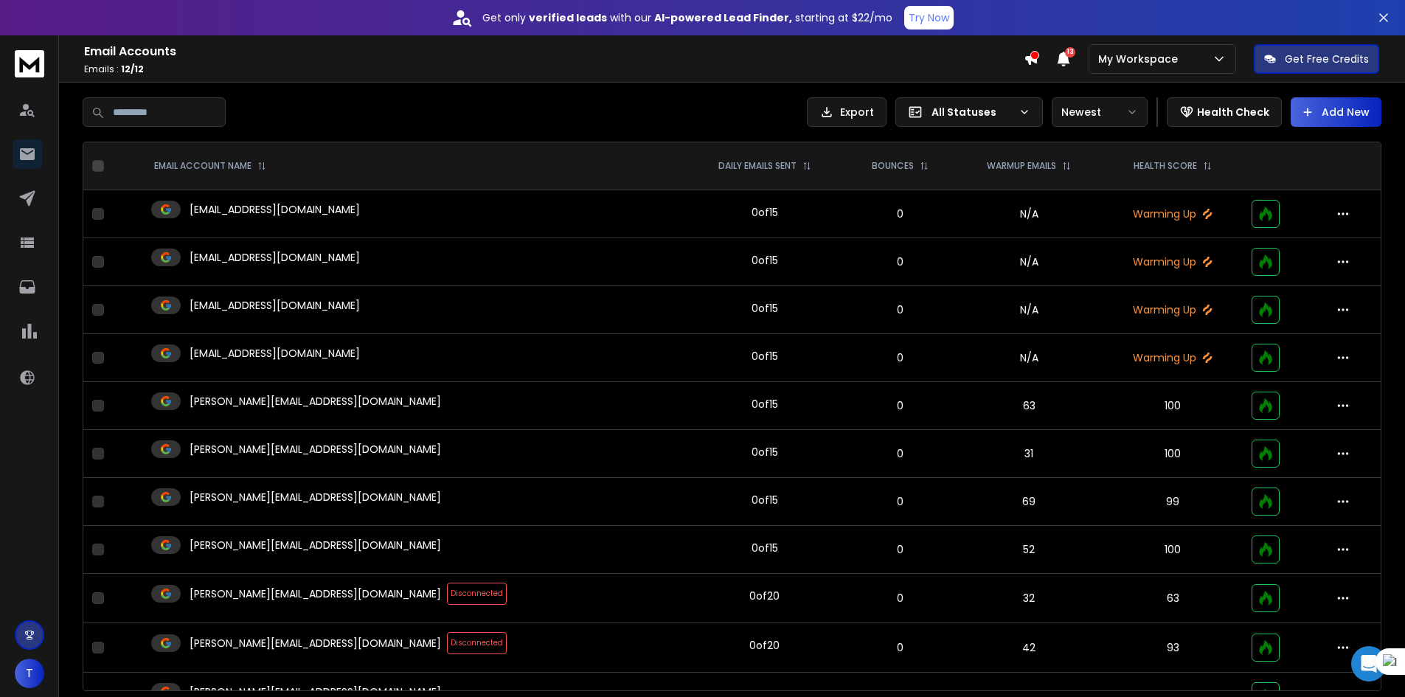
click at [274, 203] on p "[EMAIL_ADDRESS][DOMAIN_NAME]" at bounding box center [275, 209] width 170 height 15
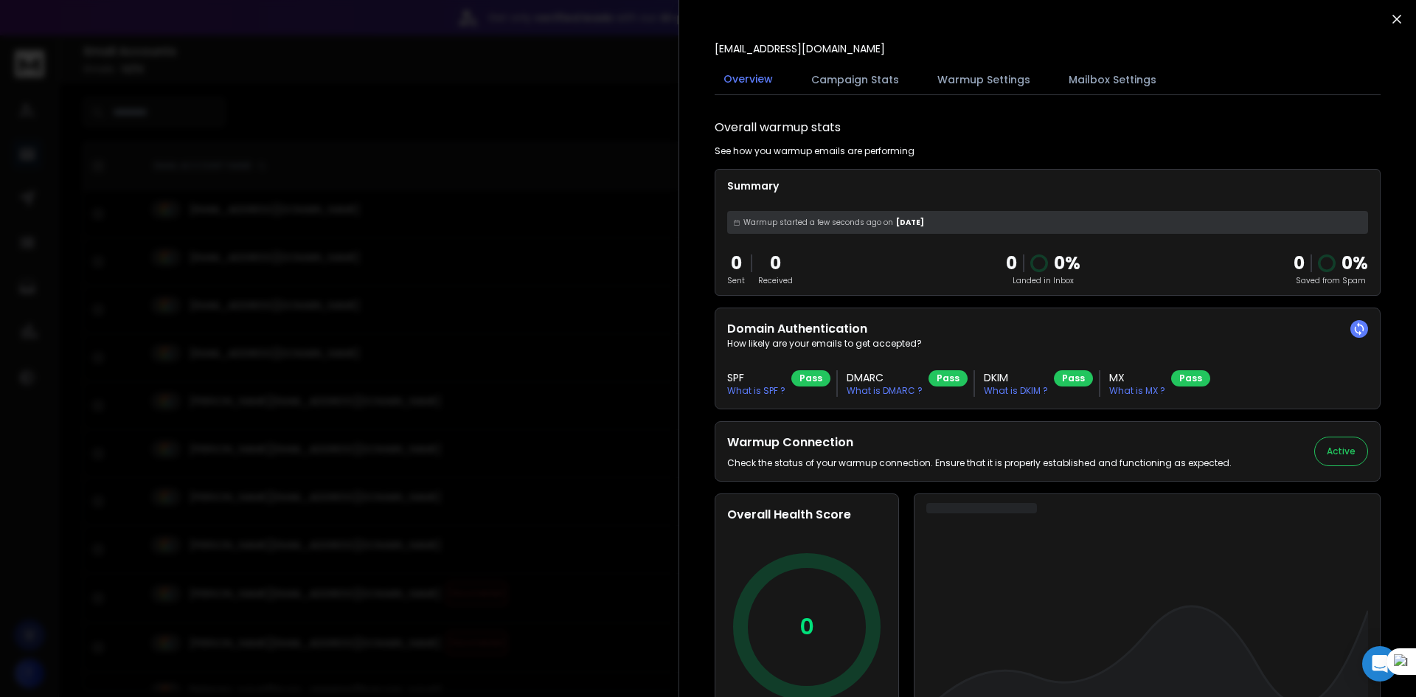
click at [1391, 15] on icon "button" at bounding box center [1397, 19] width 15 height 15
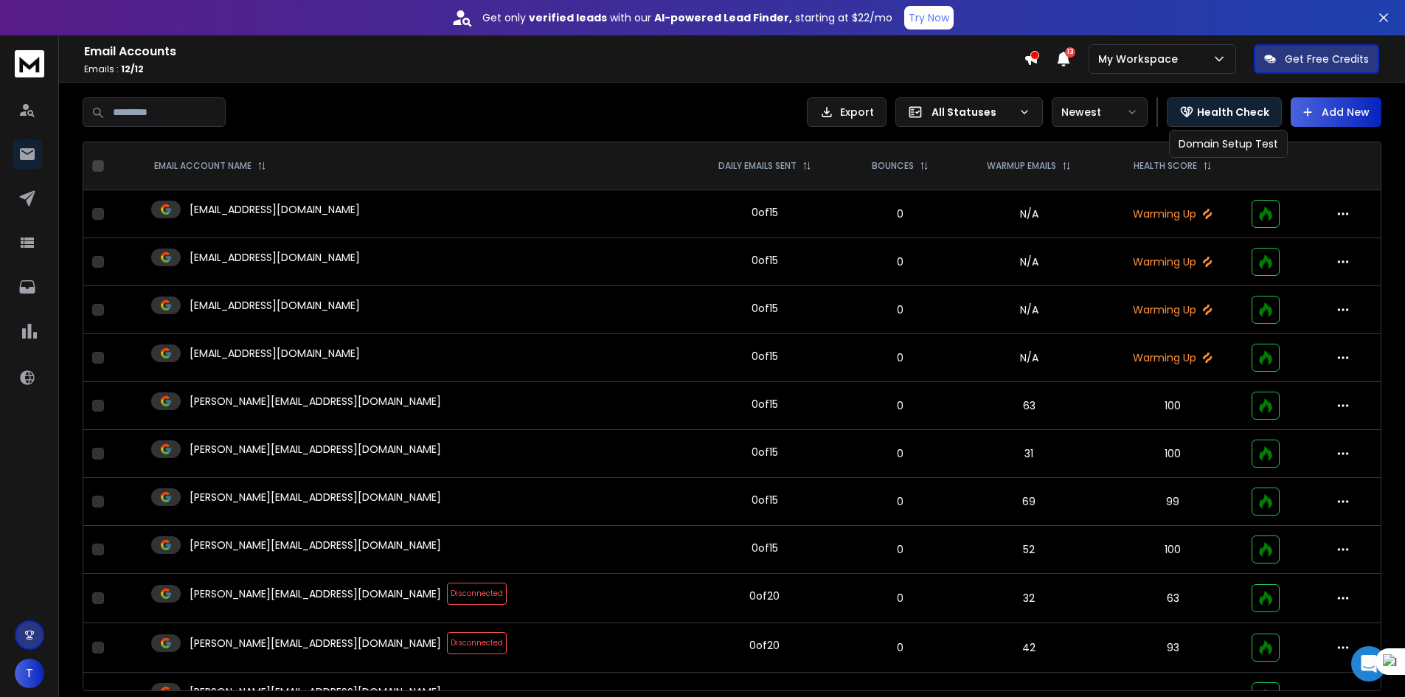
click at [1211, 108] on p "Health Check" at bounding box center [1233, 112] width 72 height 15
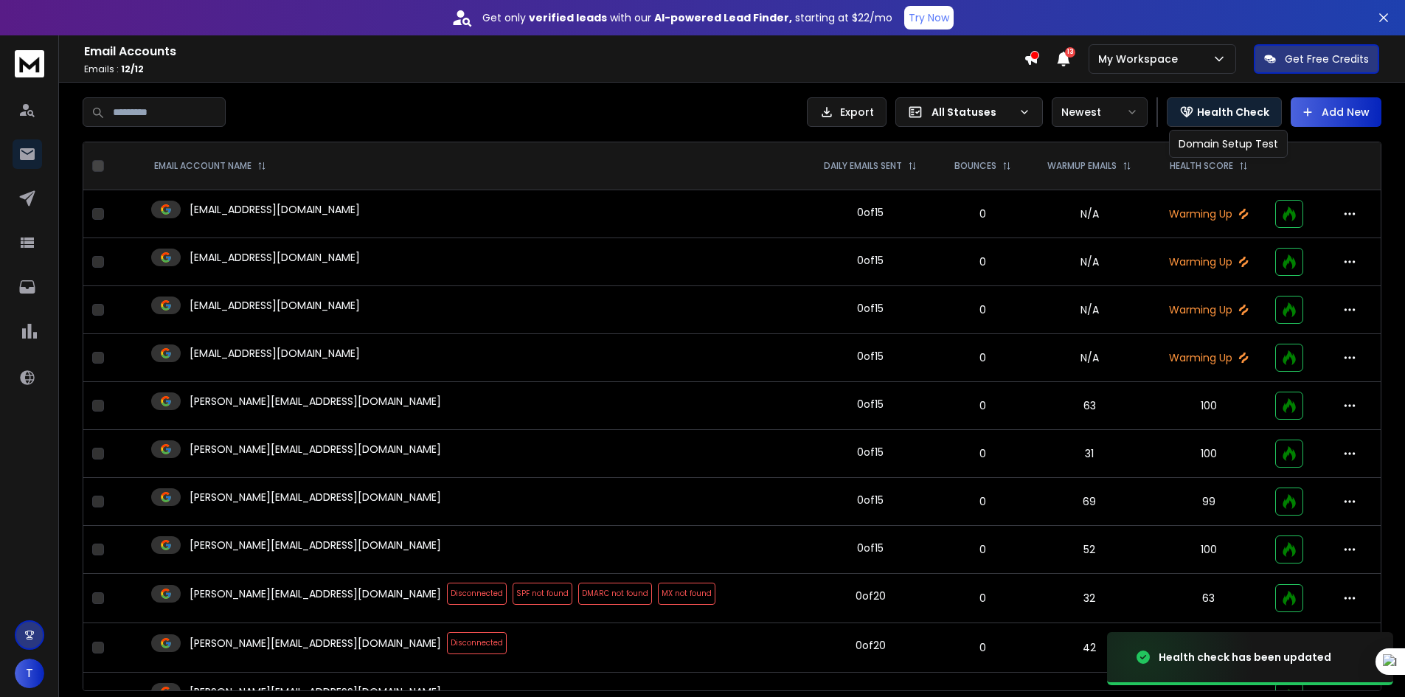
click at [258, 210] on p "[EMAIL_ADDRESS][DOMAIN_NAME]" at bounding box center [275, 209] width 170 height 15
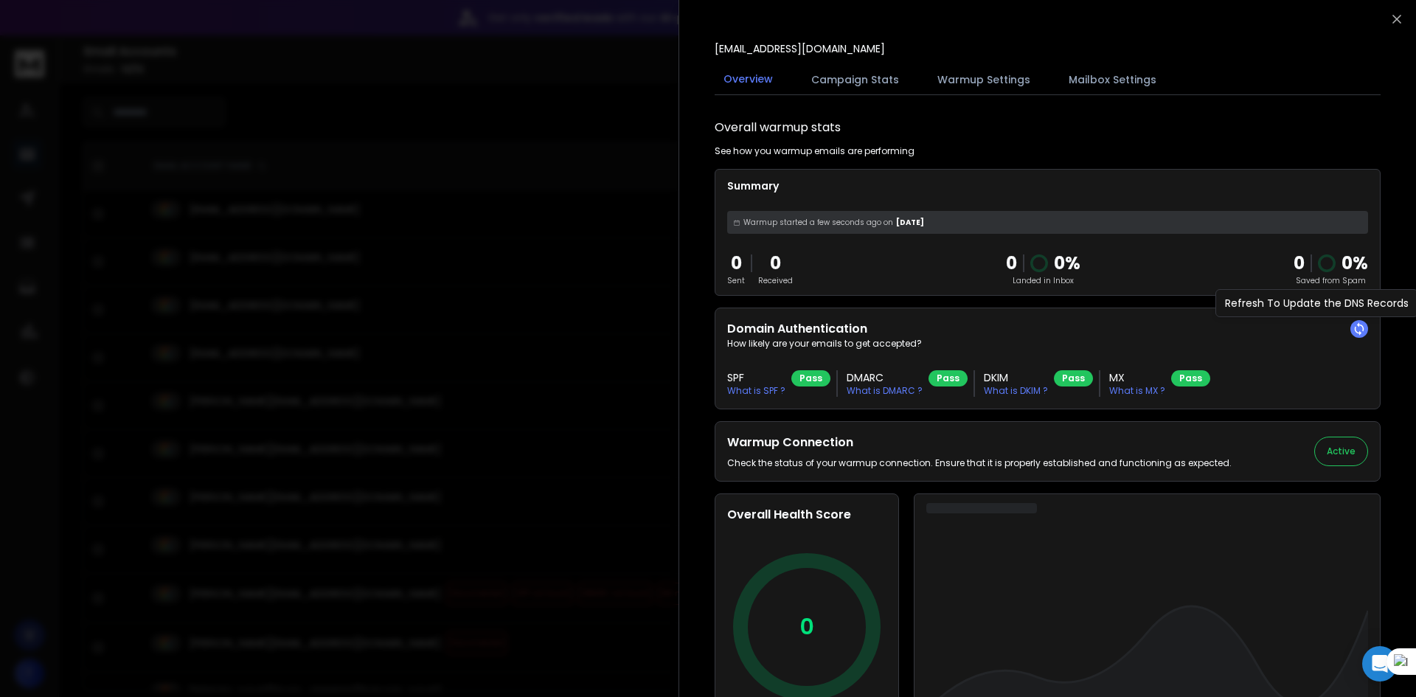
click at [1361, 329] on icon at bounding box center [1359, 329] width 15 height 15
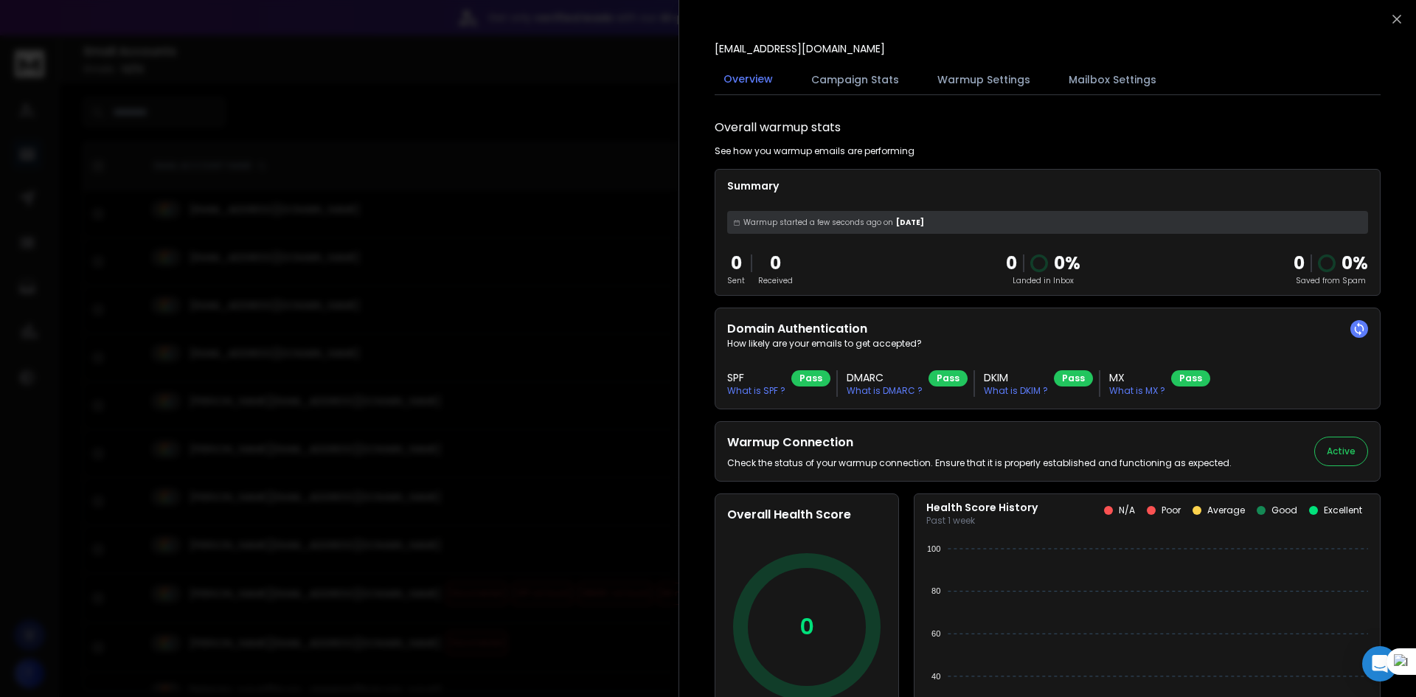
click at [999, 69] on button "Warmup Settings" at bounding box center [984, 79] width 111 height 32
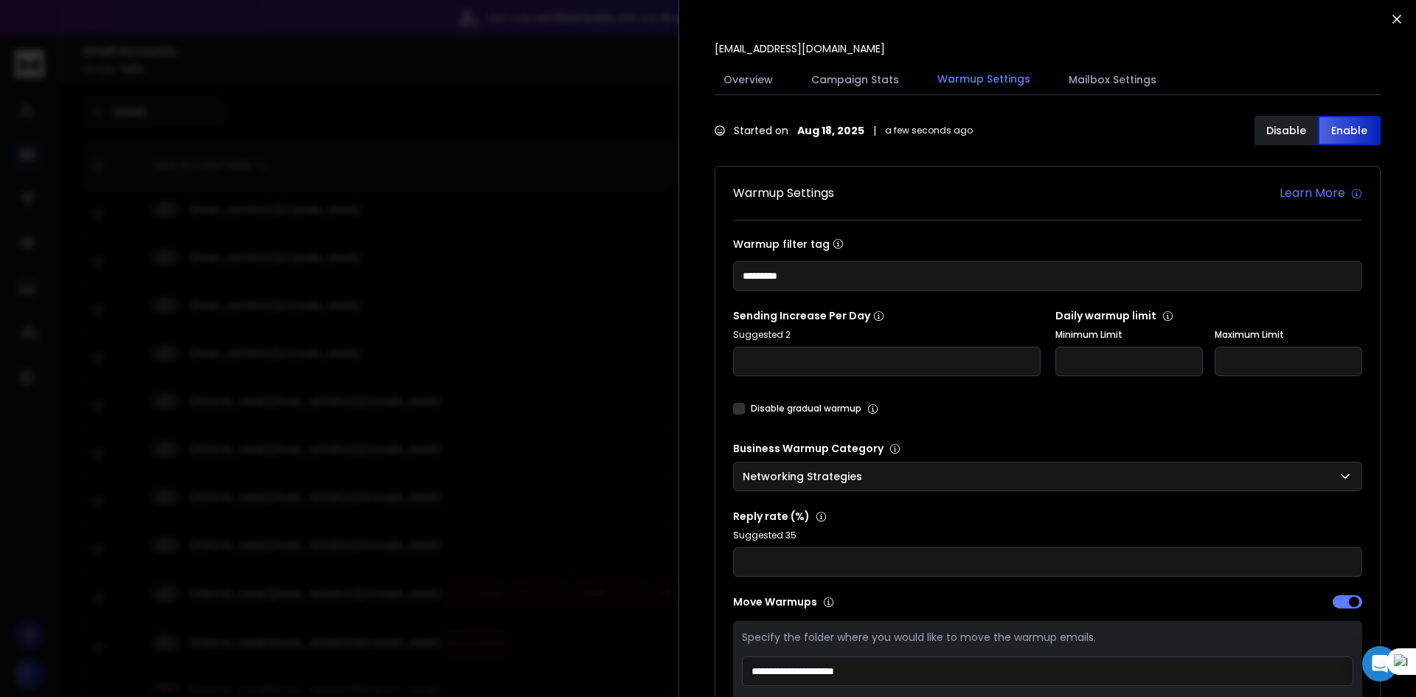
click at [1392, 24] on icon "button" at bounding box center [1397, 19] width 15 height 15
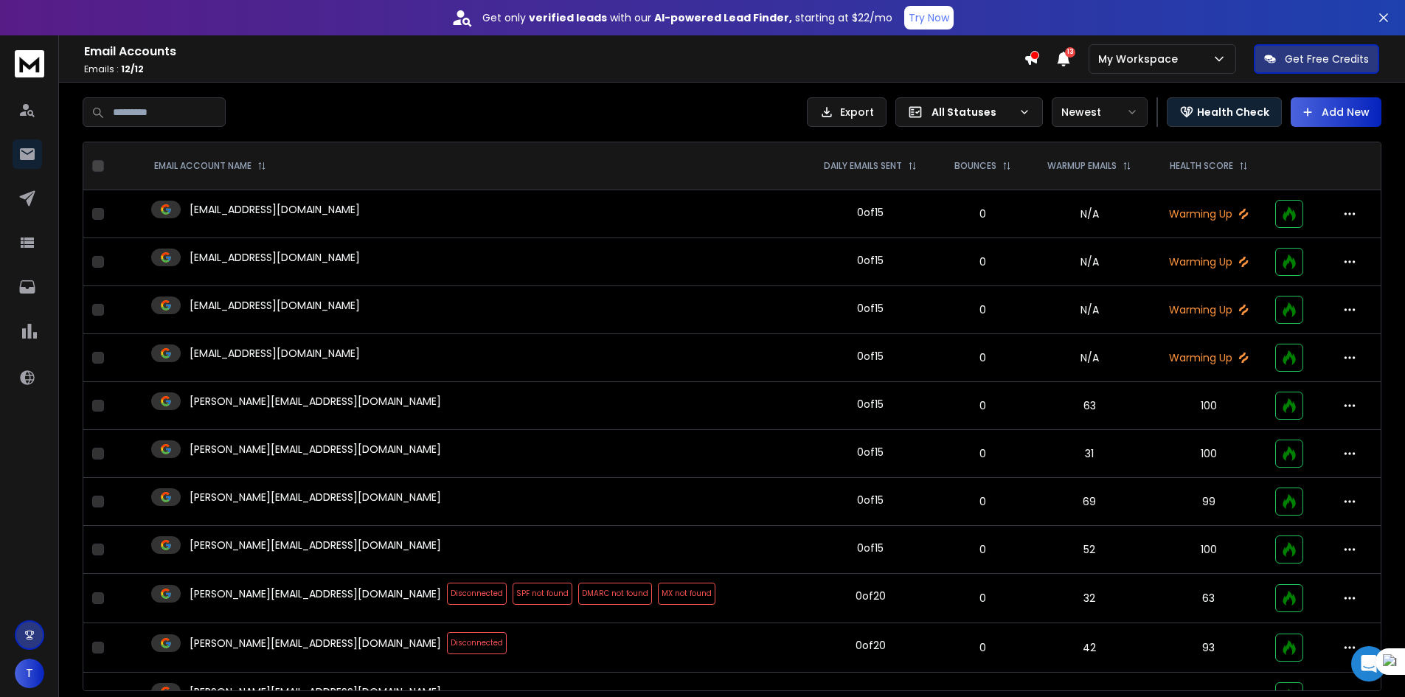
click at [346, 208] on p "[EMAIL_ADDRESS][DOMAIN_NAME]" at bounding box center [275, 209] width 170 height 15
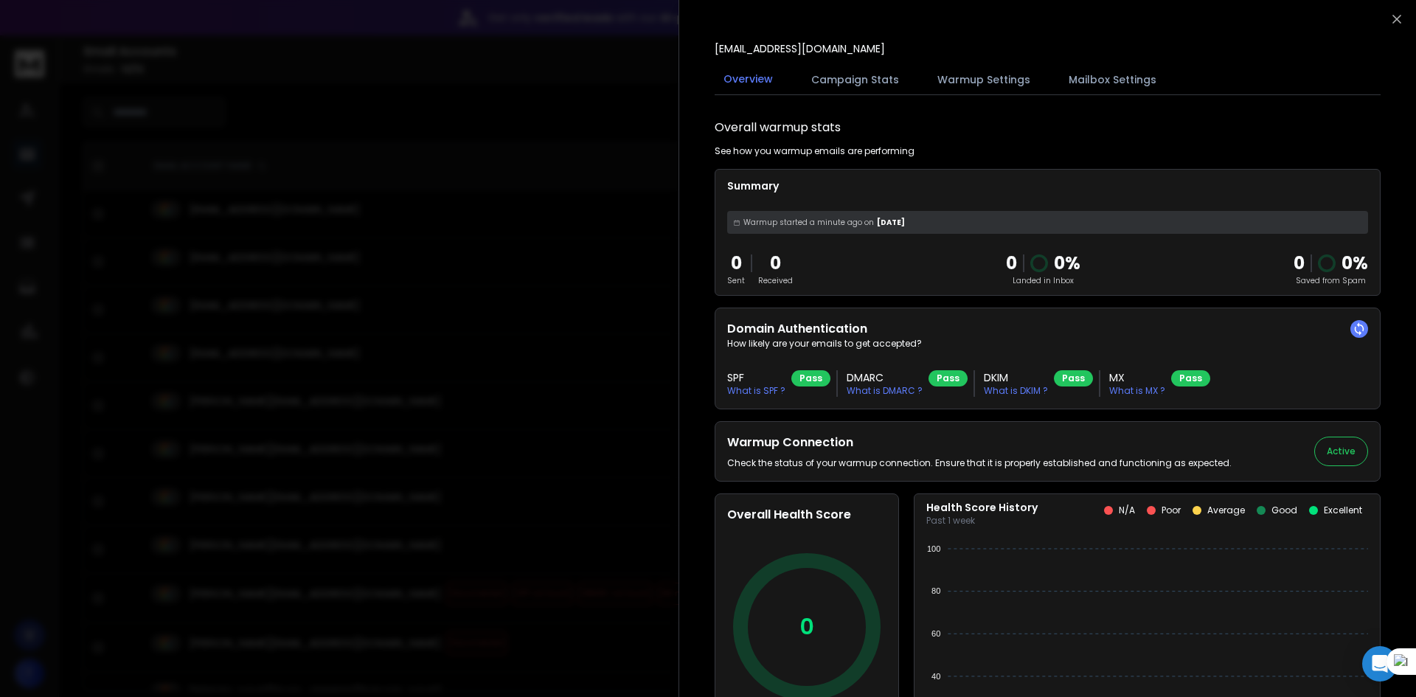
click at [1395, 29] on div "Multi Select Table Sheet [EMAIL_ADDRESS][DOMAIN_NAME] Overview Campaign Stats W…" at bounding box center [1048, 348] width 738 height 697
click at [1394, 25] on icon "button" at bounding box center [1397, 19] width 15 height 15
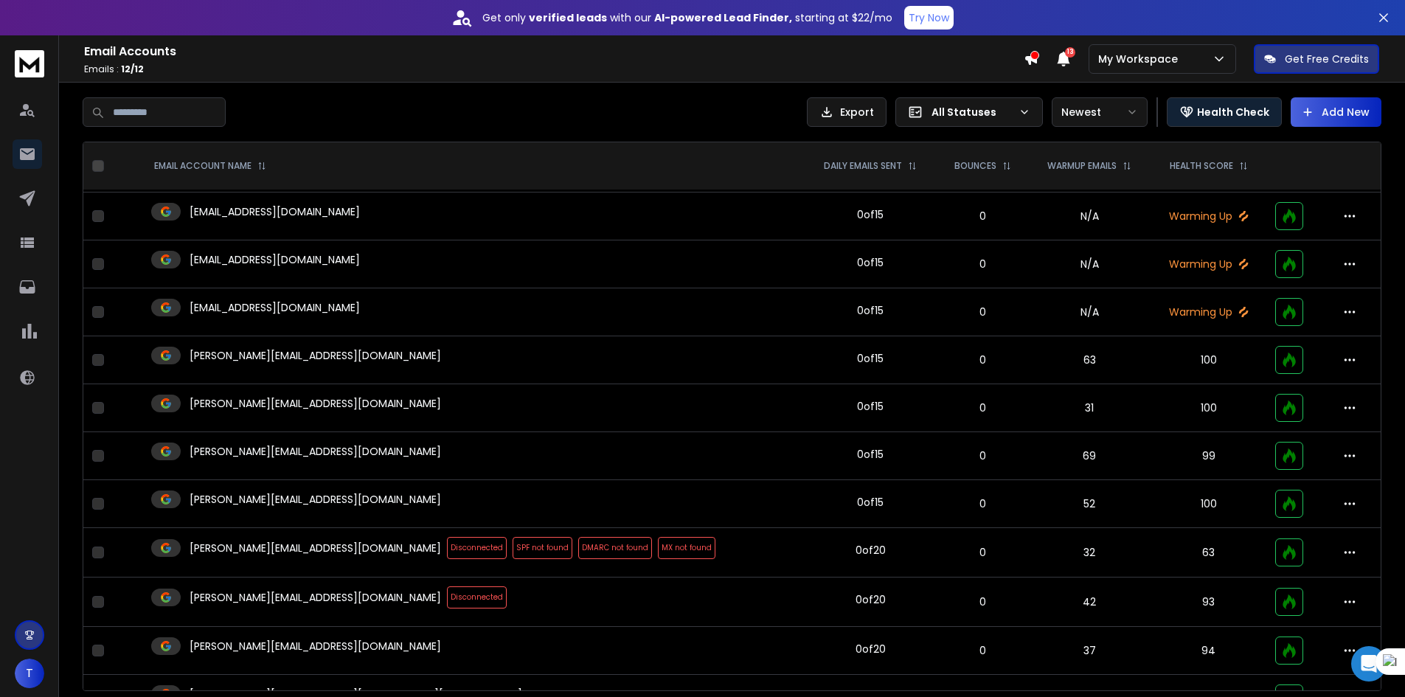
scroll to position [89, 0]
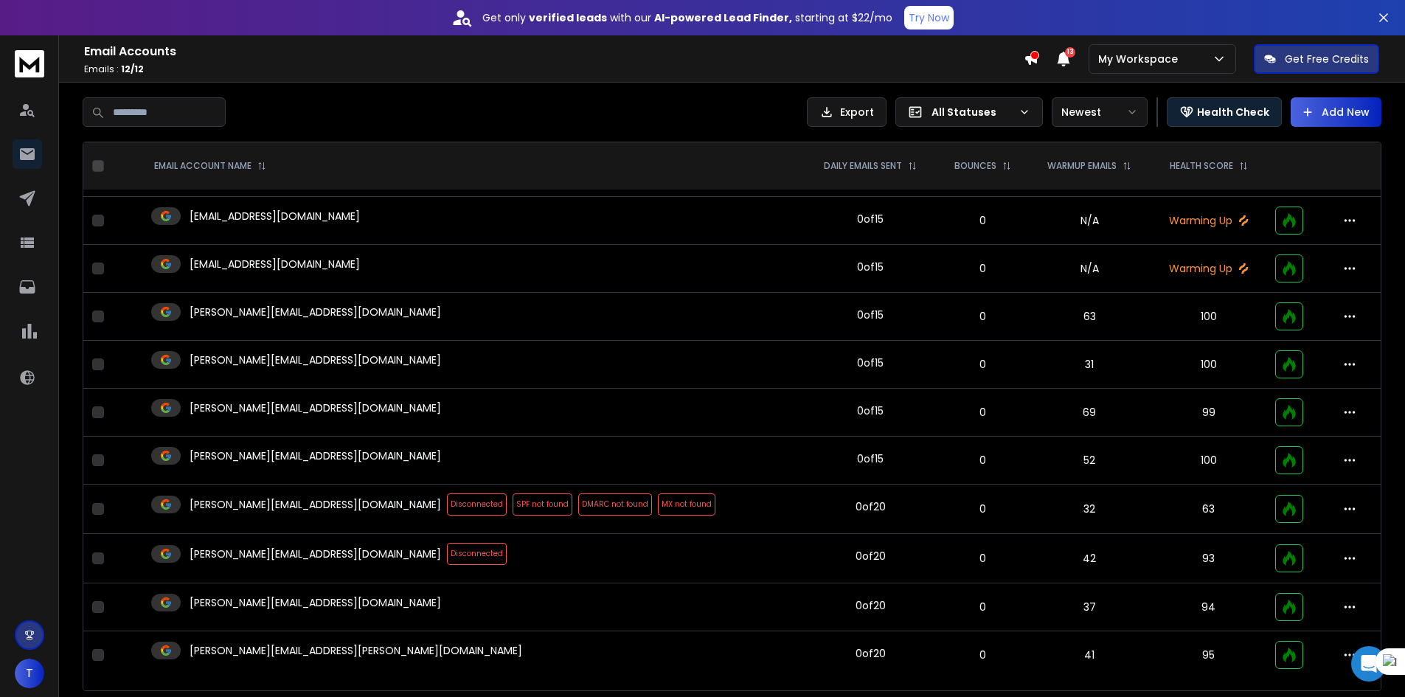
click at [98, 559] on button "button" at bounding box center [98, 559] width 12 height 12
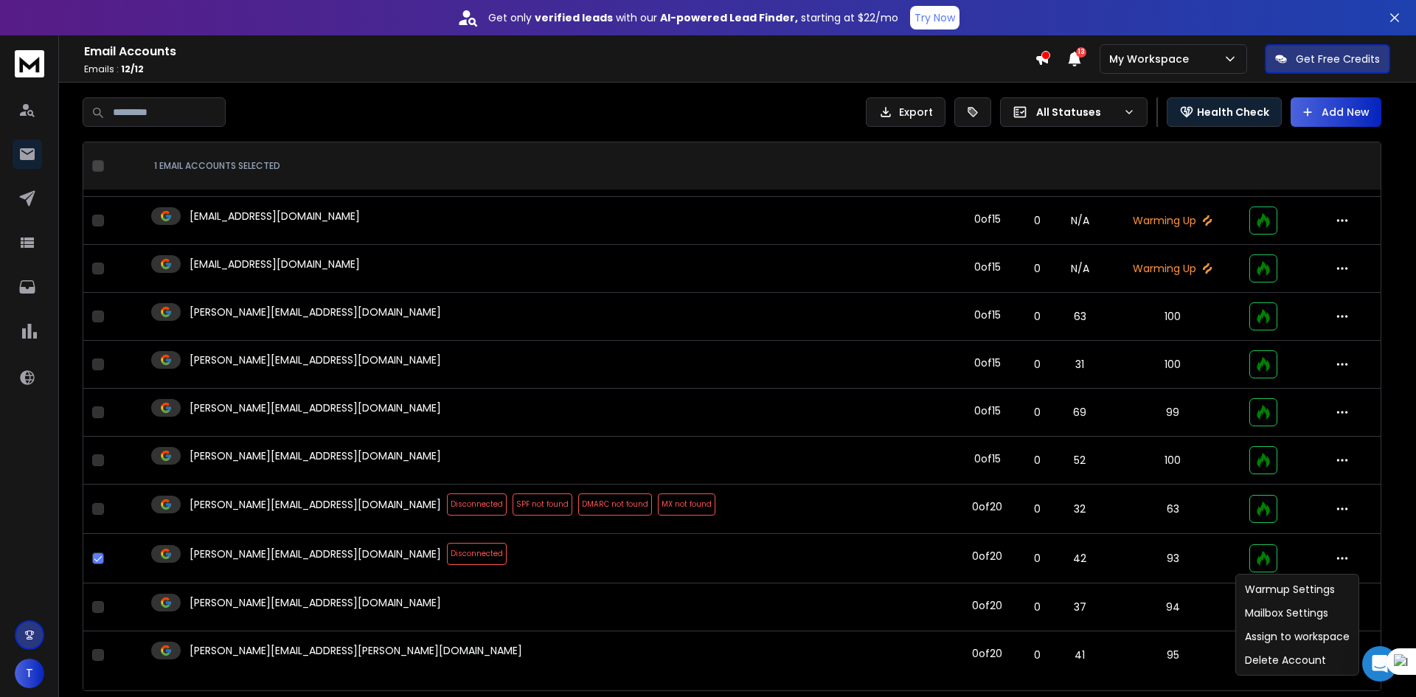
click at [1336, 563] on icon at bounding box center [1342, 558] width 13 height 13
click at [1275, 657] on div "Delete Account" at bounding box center [1297, 660] width 117 height 24
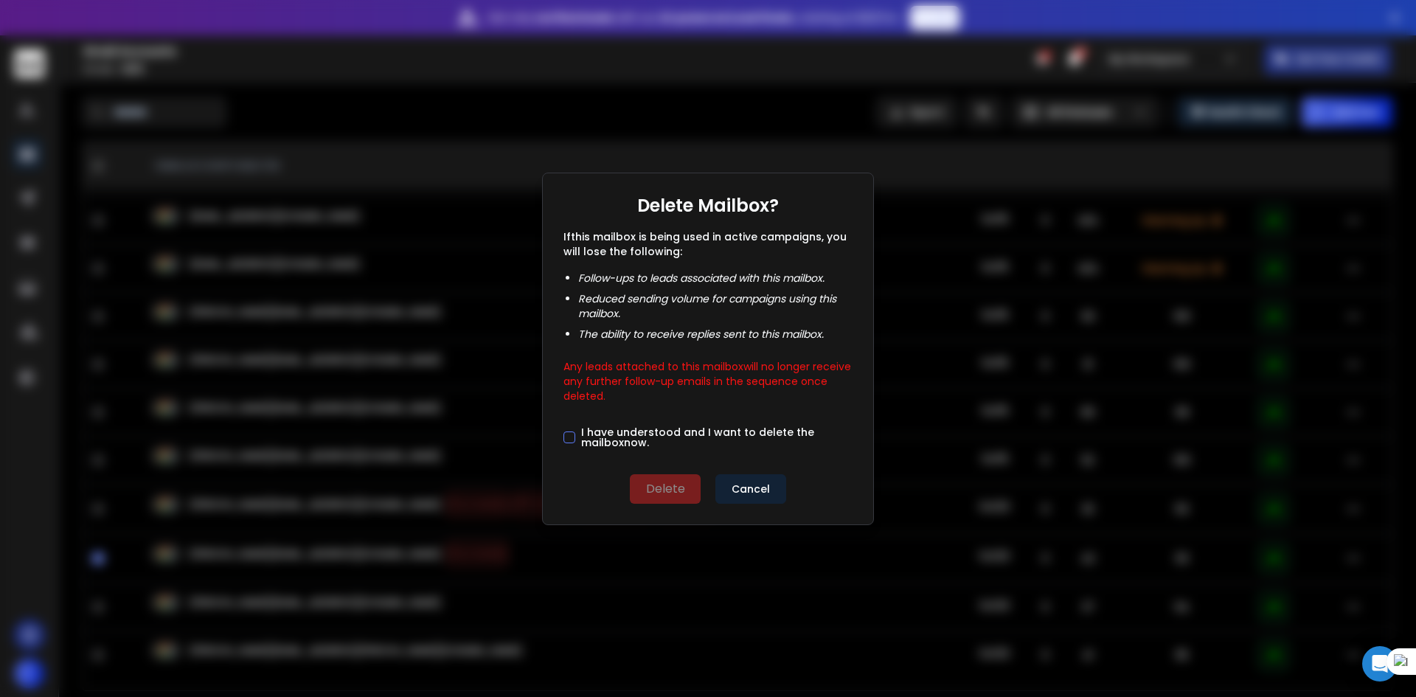
click at [619, 432] on label "I have understood and I want to delete the mailbox now." at bounding box center [716, 437] width 271 height 21
click at [575, 432] on button "I have understood and I want to delete the mailbox now." at bounding box center [570, 438] width 12 height 12
click at [675, 489] on button "Delete" at bounding box center [665, 489] width 71 height 30
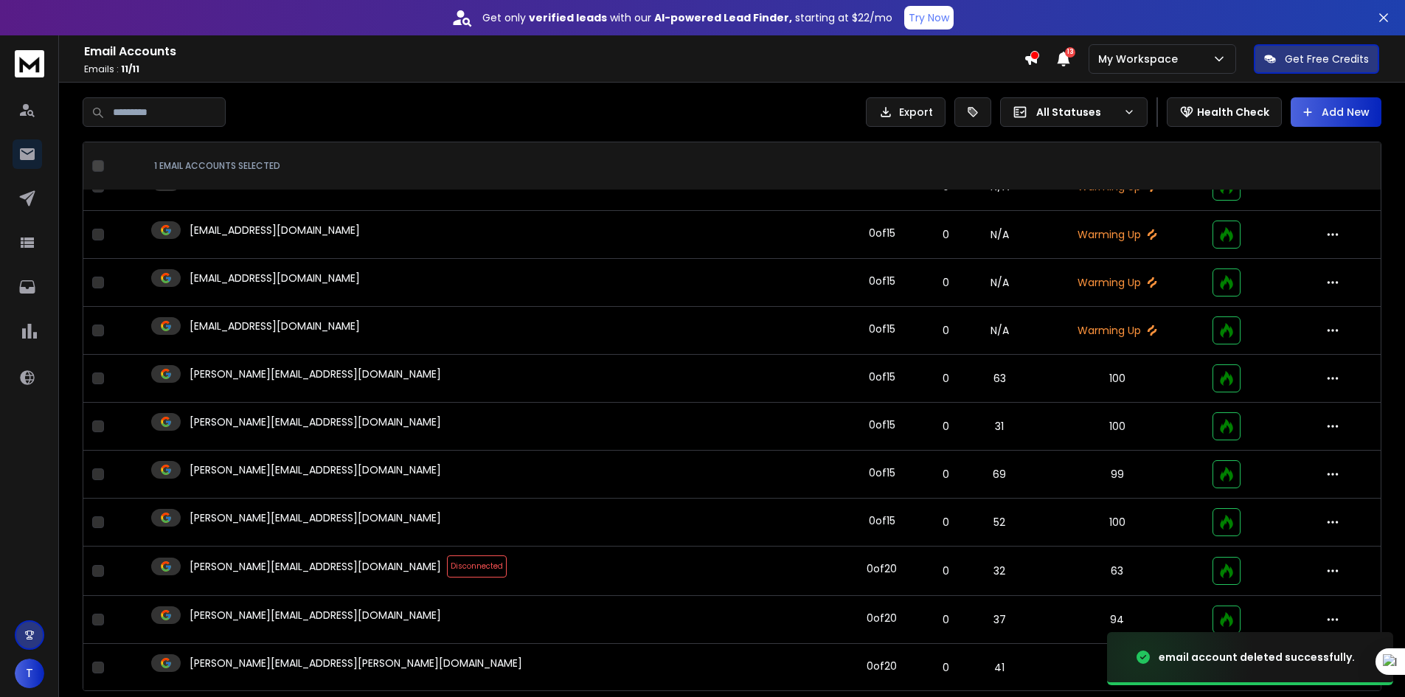
scroll to position [40, 0]
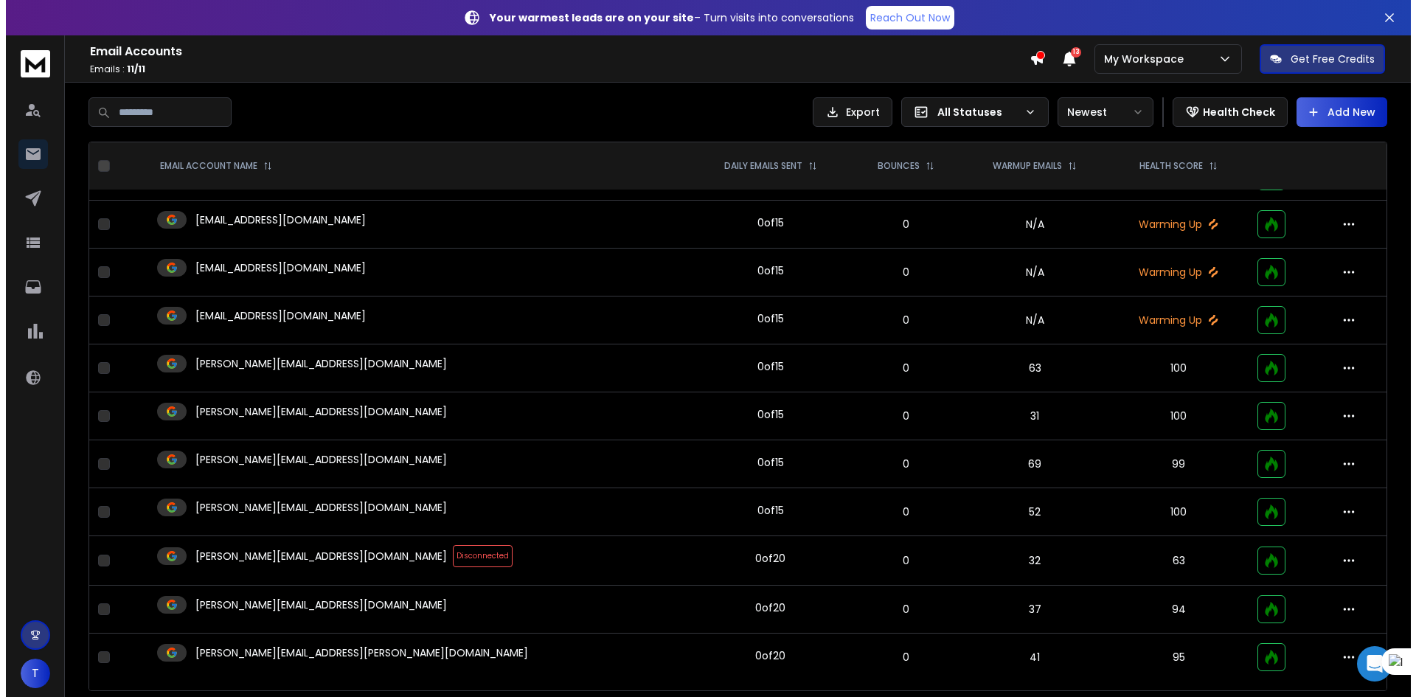
scroll to position [40, 0]
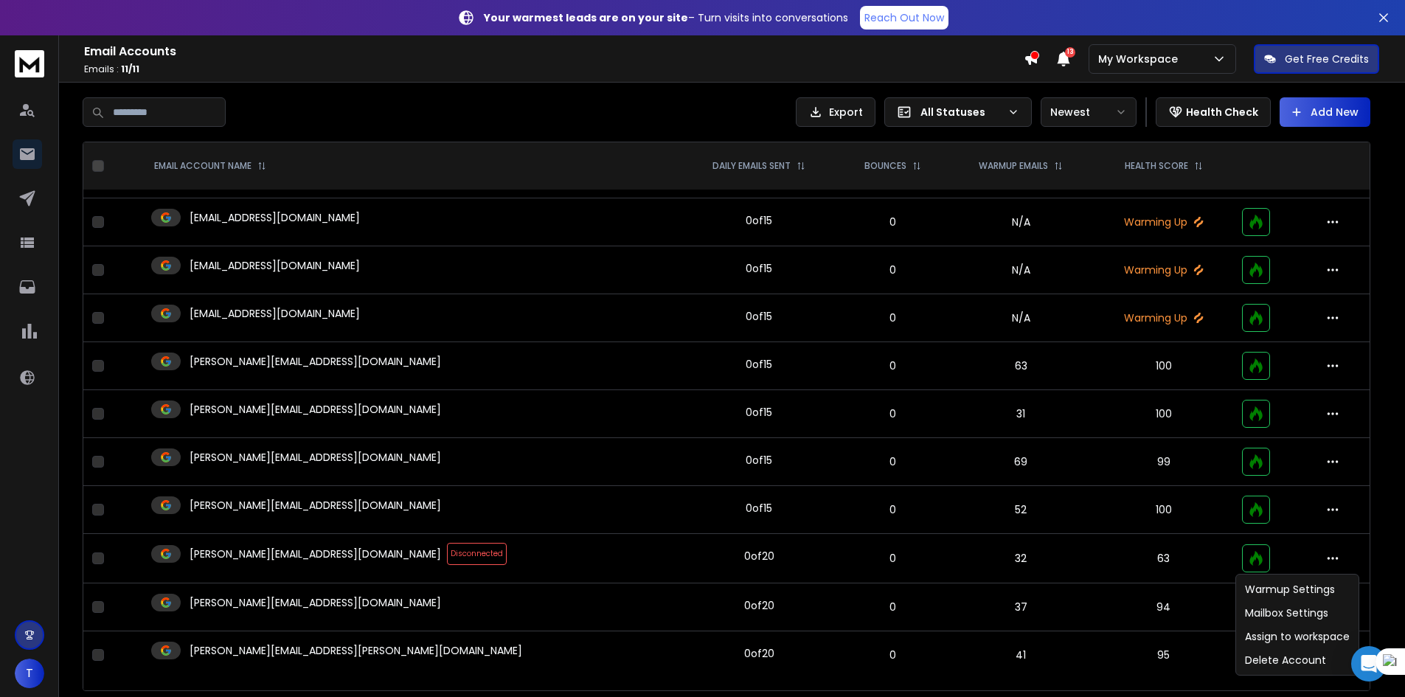
click at [1335, 559] on button at bounding box center [1332, 558] width 57 height 25
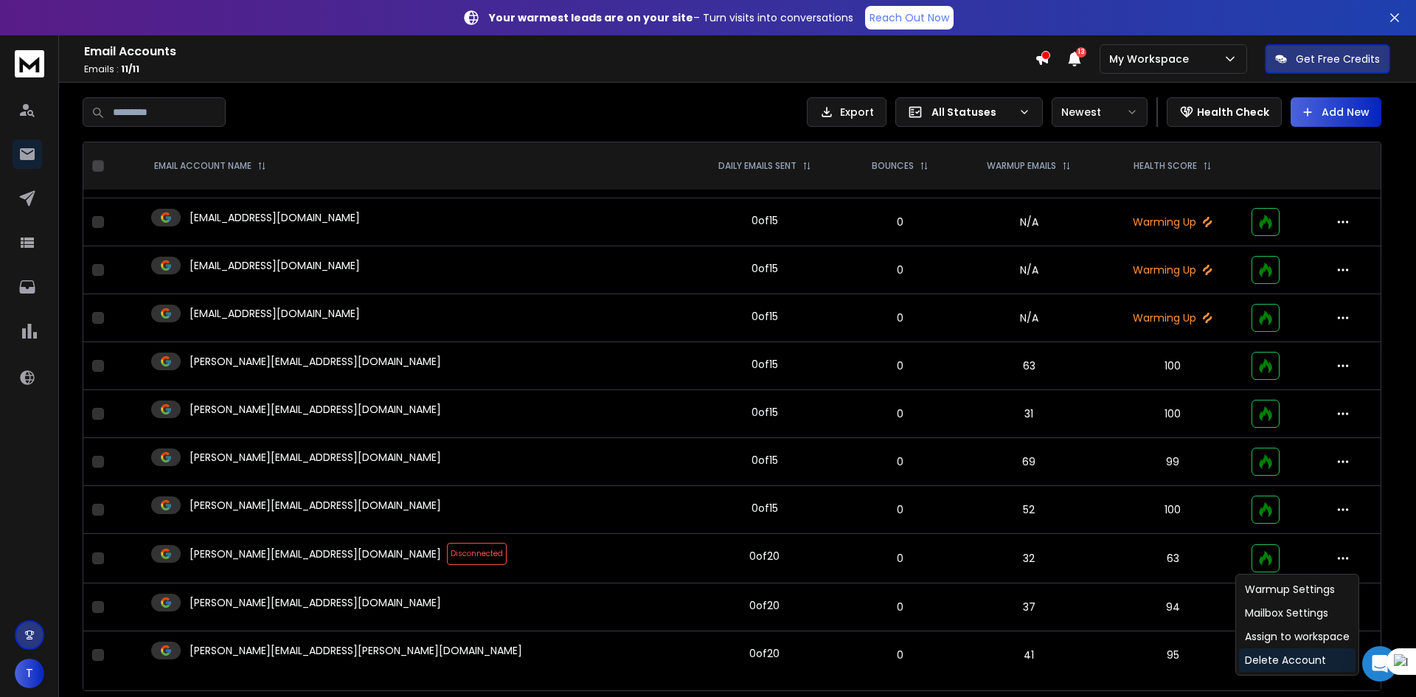
click at [1292, 658] on div "Delete Account" at bounding box center [1297, 660] width 117 height 24
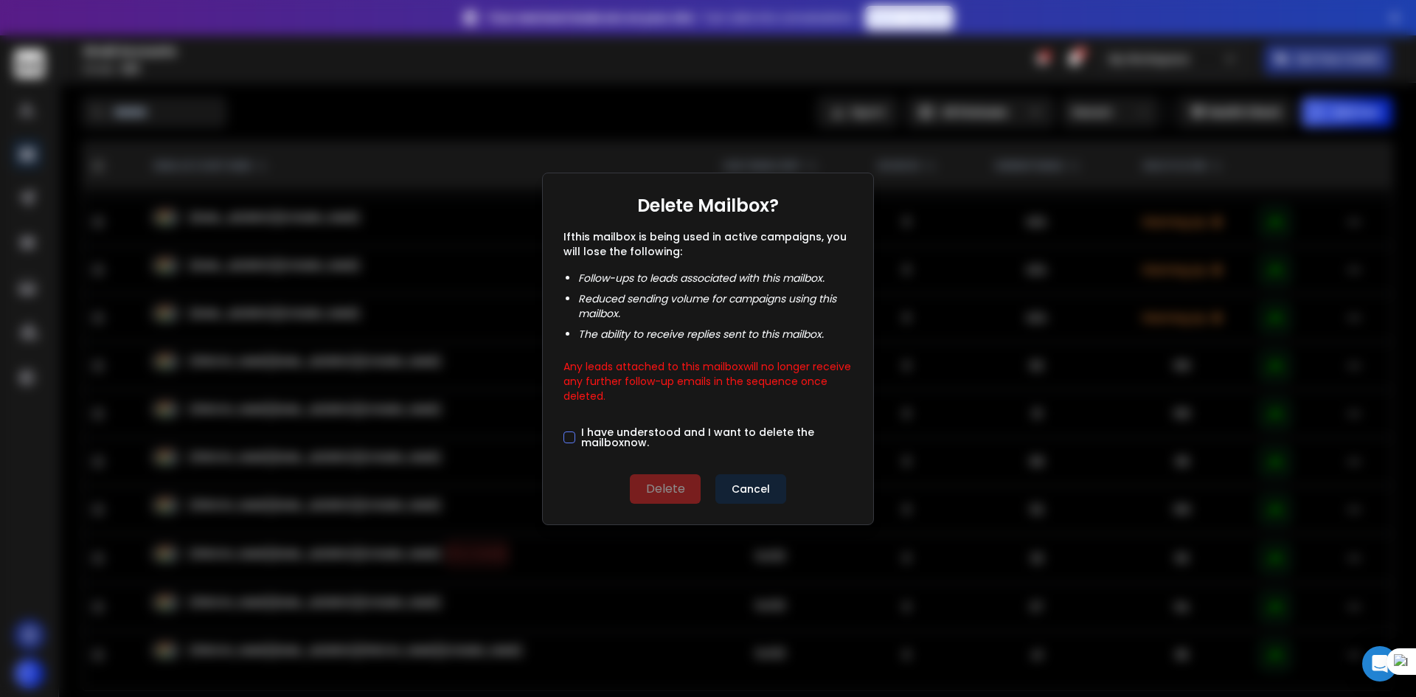
click at [659, 435] on label "I have understood and I want to delete the mailbox now." at bounding box center [716, 437] width 271 height 21
click at [575, 435] on button "I have understood and I want to delete the mailbox now." at bounding box center [570, 438] width 12 height 12
click at [665, 494] on button "Delete" at bounding box center [665, 489] width 71 height 30
